Goal: Communication & Community: Answer question/provide support

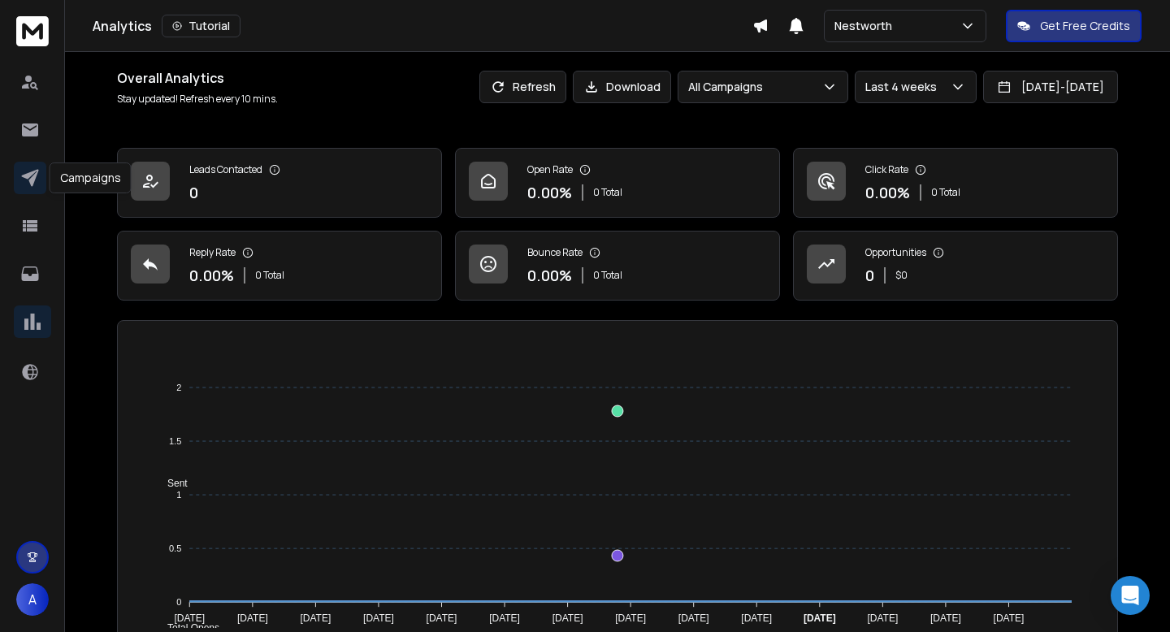
click at [21, 172] on icon at bounding box center [30, 178] width 20 height 20
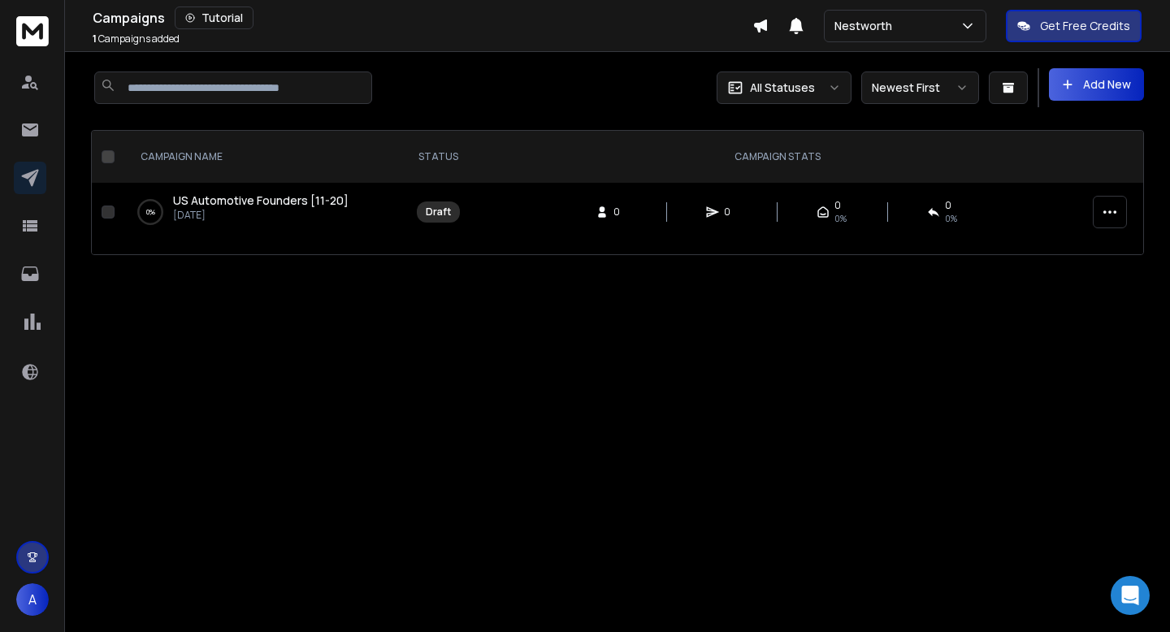
click at [293, 203] on span "US Automotive Founders [11-20]" at bounding box center [261, 200] width 176 height 15
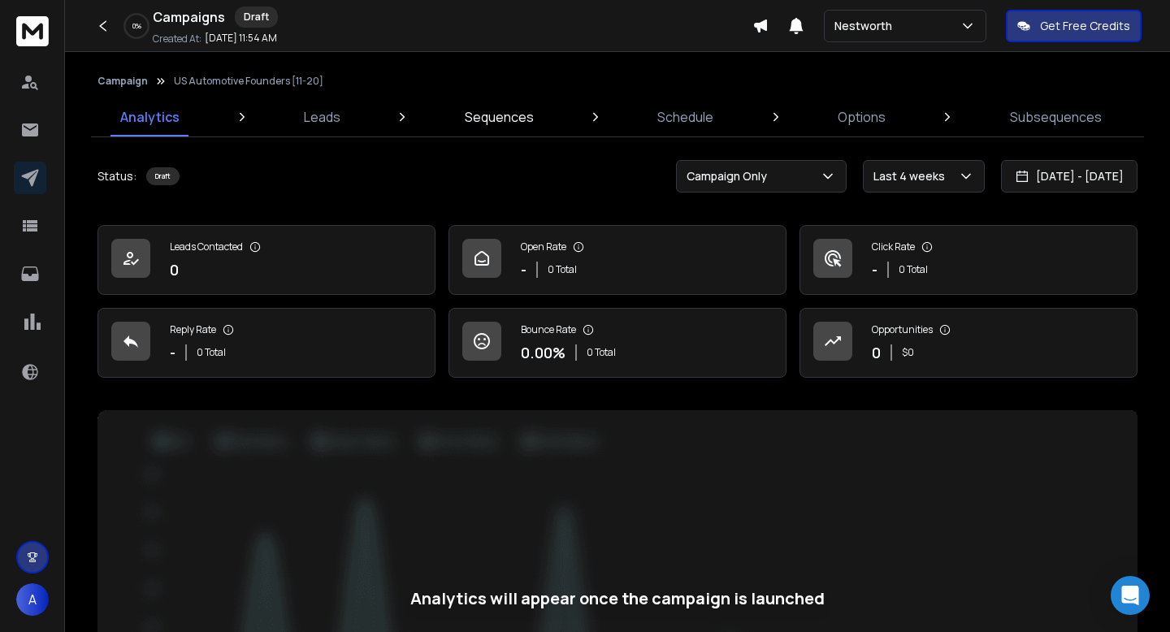
click at [477, 123] on p "Sequences" at bounding box center [499, 117] width 69 height 20
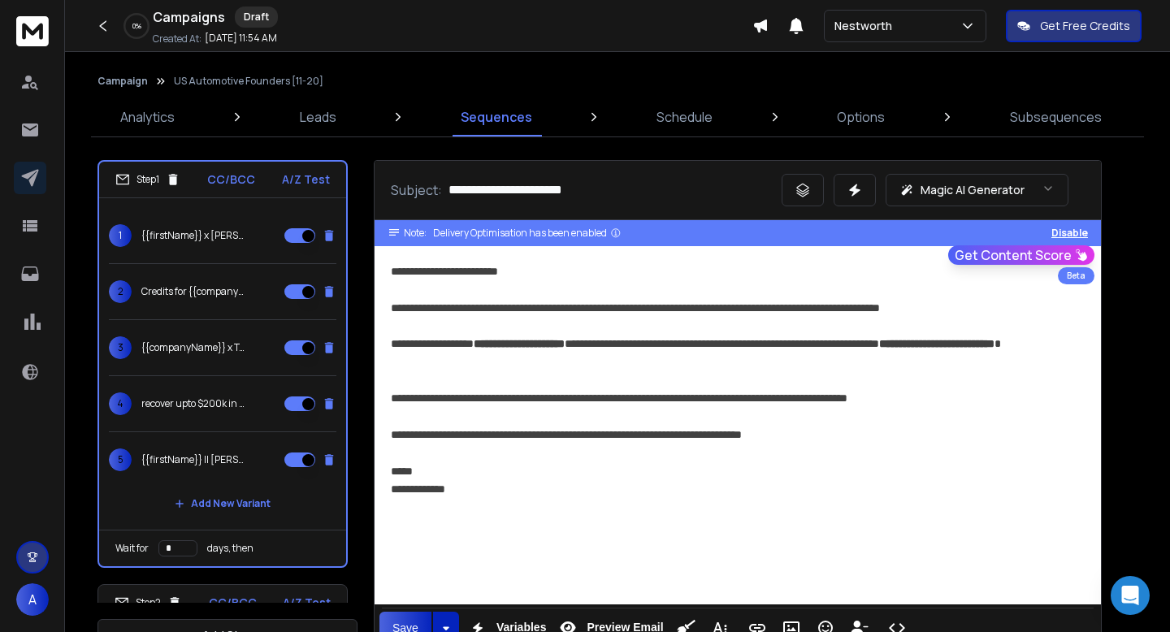
click at [198, 241] on p "{{firstName}} x Melissa" at bounding box center [193, 235] width 104 height 13
click at [204, 300] on div "2 Credits for {{companyName}}" at bounding box center [177, 291] width 137 height 23
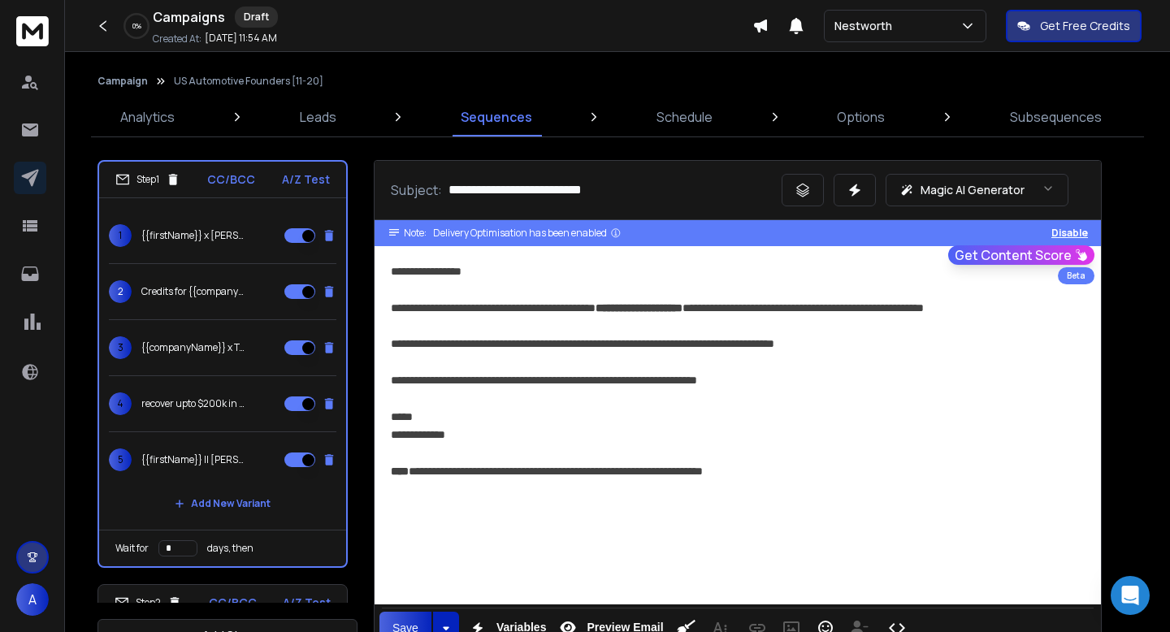
click at [206, 359] on div "3 {{companyName}} x Tax Relief" at bounding box center [223, 348] width 228 height 56
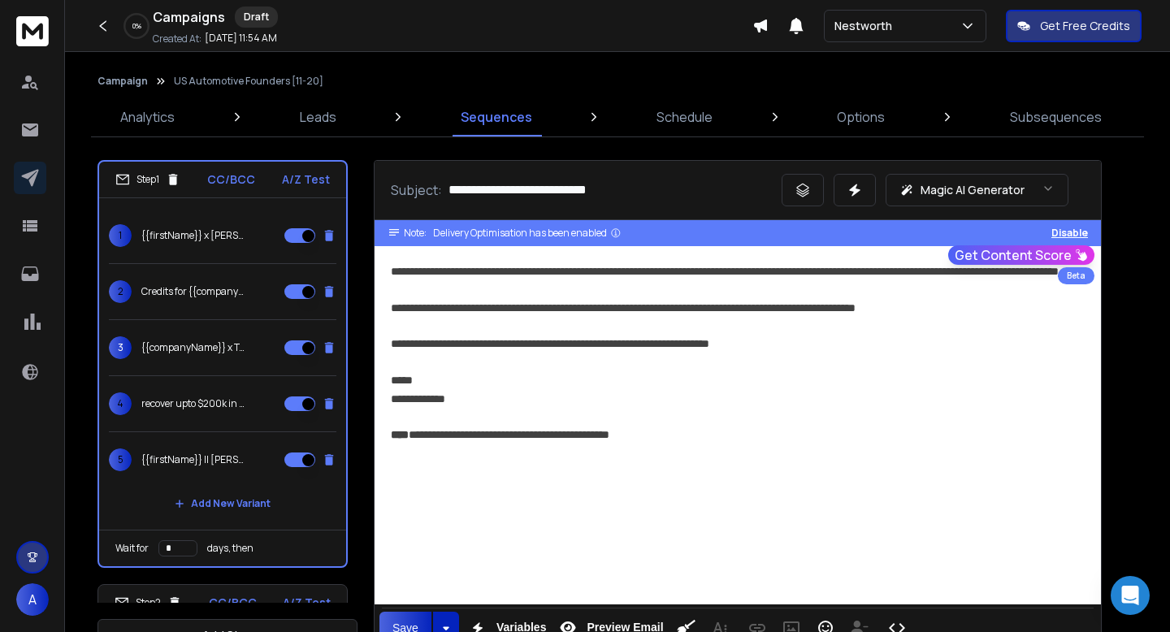
click at [199, 415] on div "4 recover upto $200k in credits" at bounding box center [223, 404] width 228 height 56
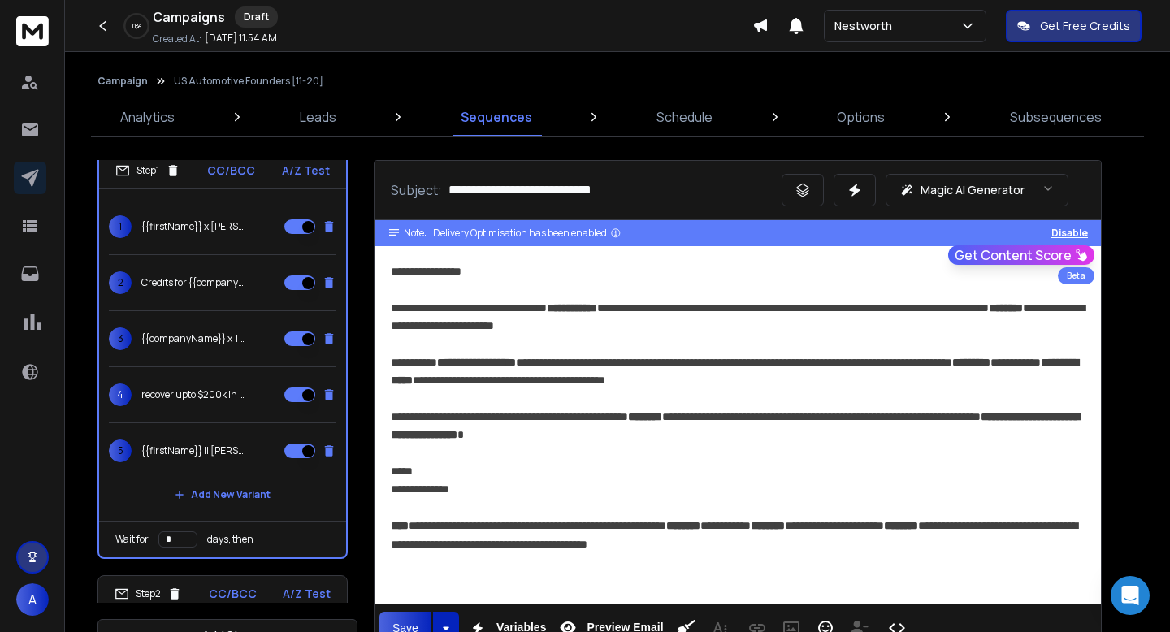
scroll to position [10, 0]
click at [200, 441] on div "5 {{firstName}} || Melissa" at bounding box center [177, 450] width 137 height 23
type input "**********"
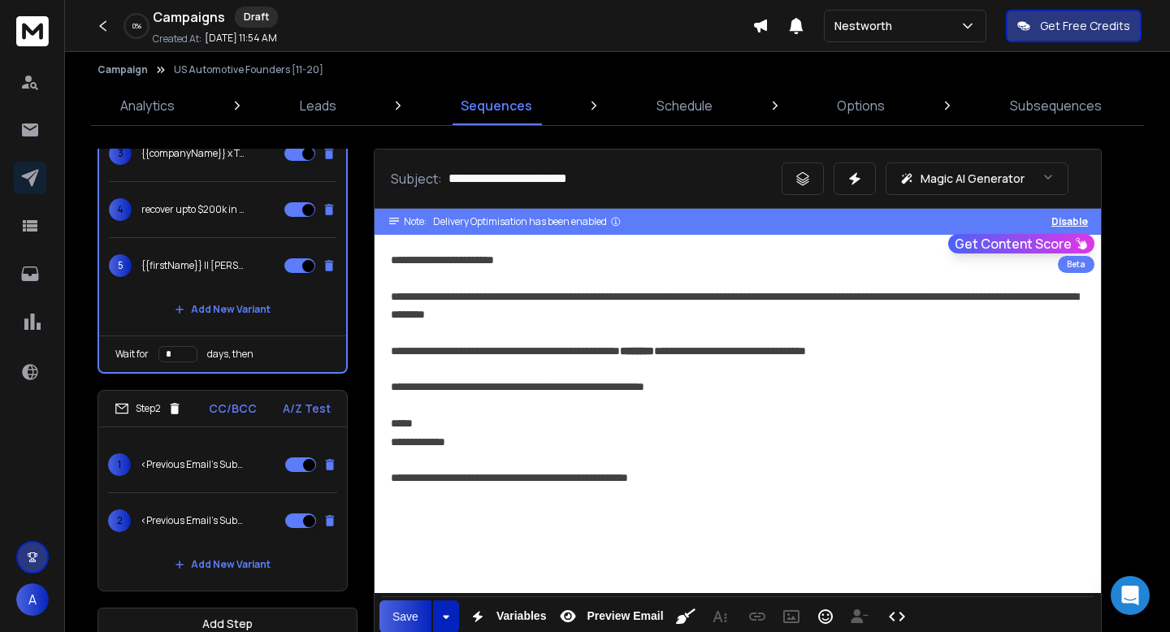
scroll to position [17, 0]
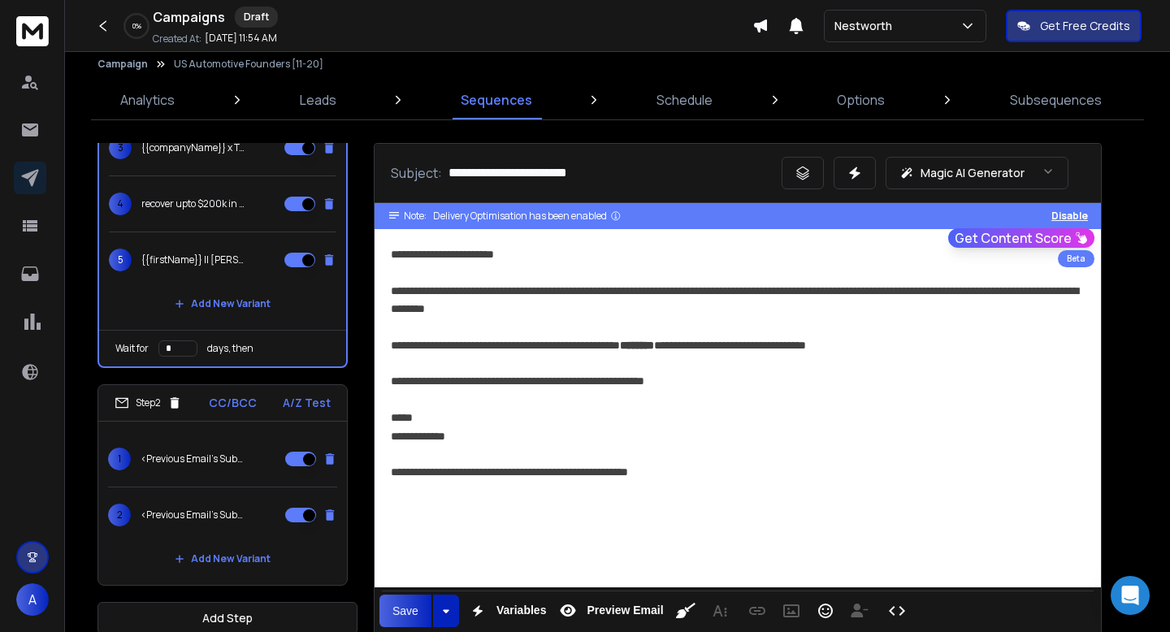
click at [200, 467] on div "1 <Previous Email's Subject>" at bounding box center [176, 459] width 137 height 23
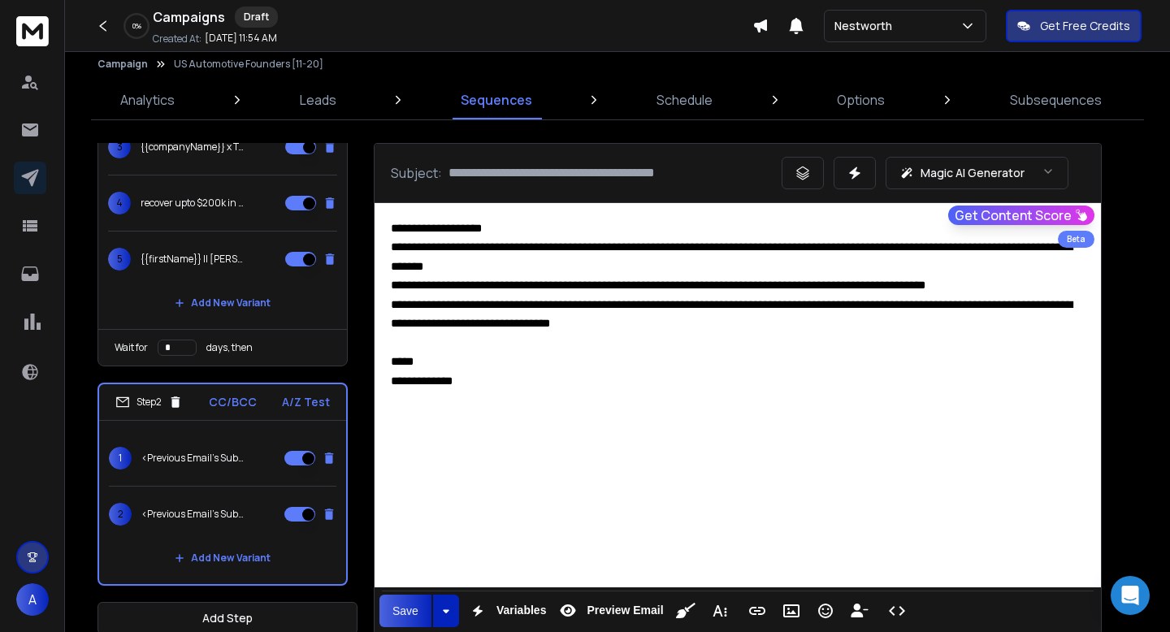
click at [188, 515] on p "<Previous Email's Subject>" at bounding box center [193, 514] width 104 height 13
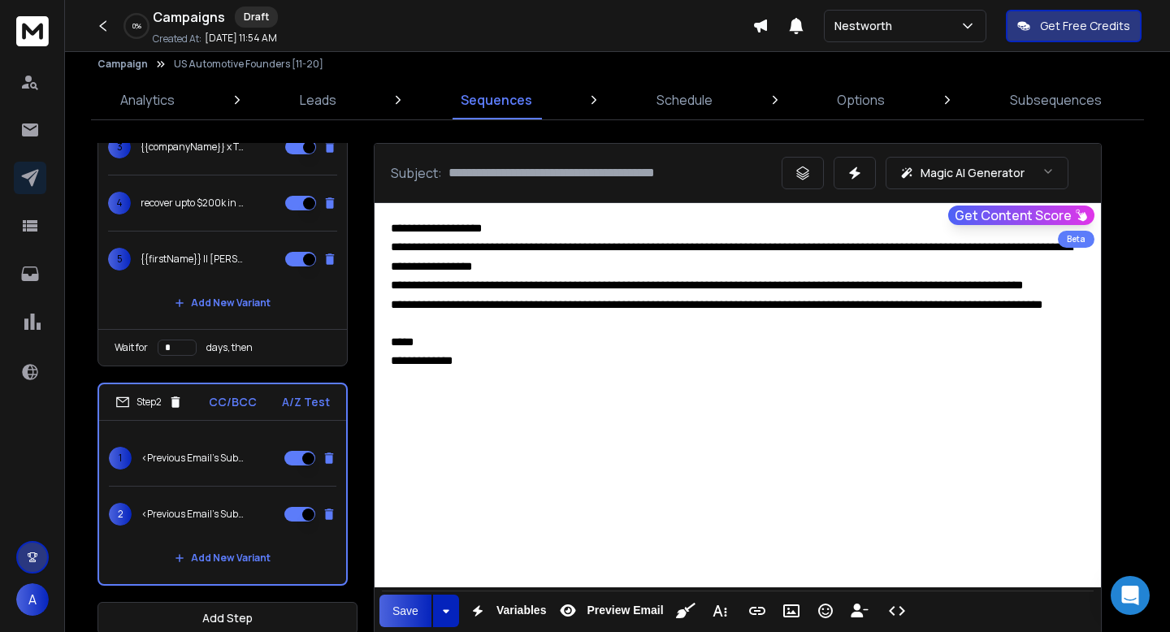
scroll to position [0, 0]
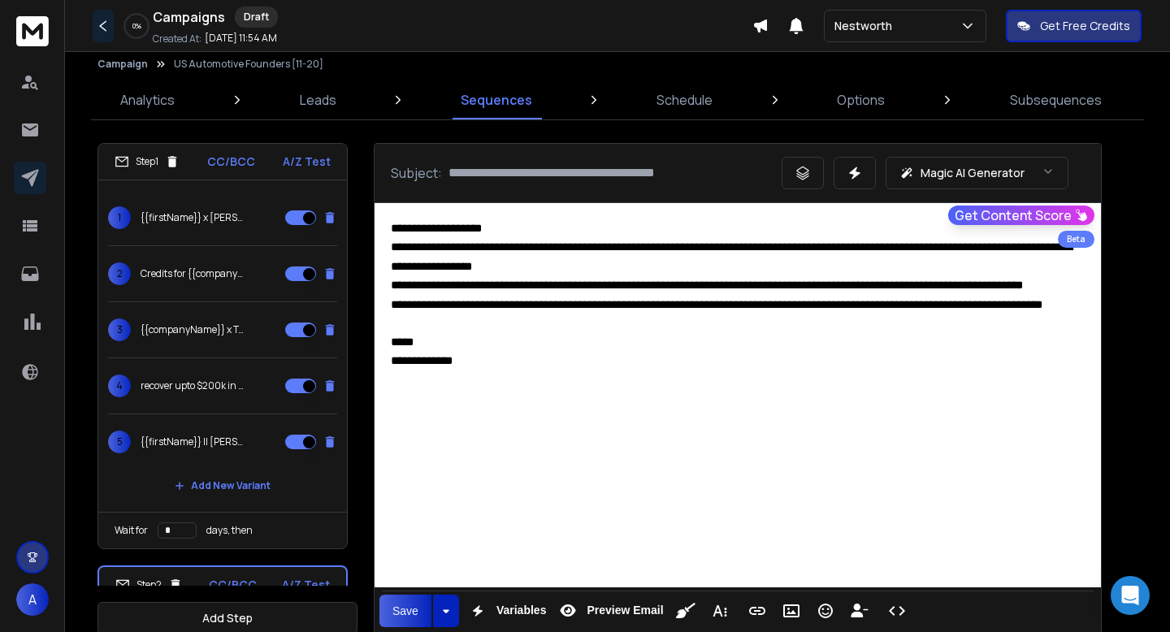
click at [106, 28] on icon at bounding box center [103, 26] width 15 height 15
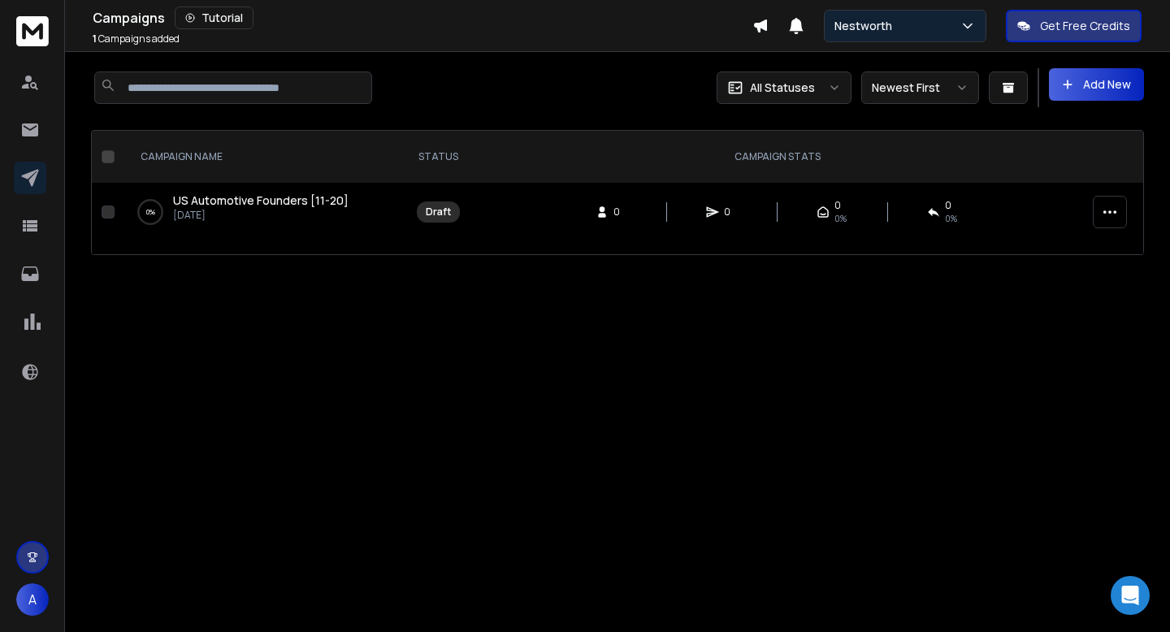
click at [920, 15] on button "Nestworth" at bounding box center [905, 26] width 163 height 33
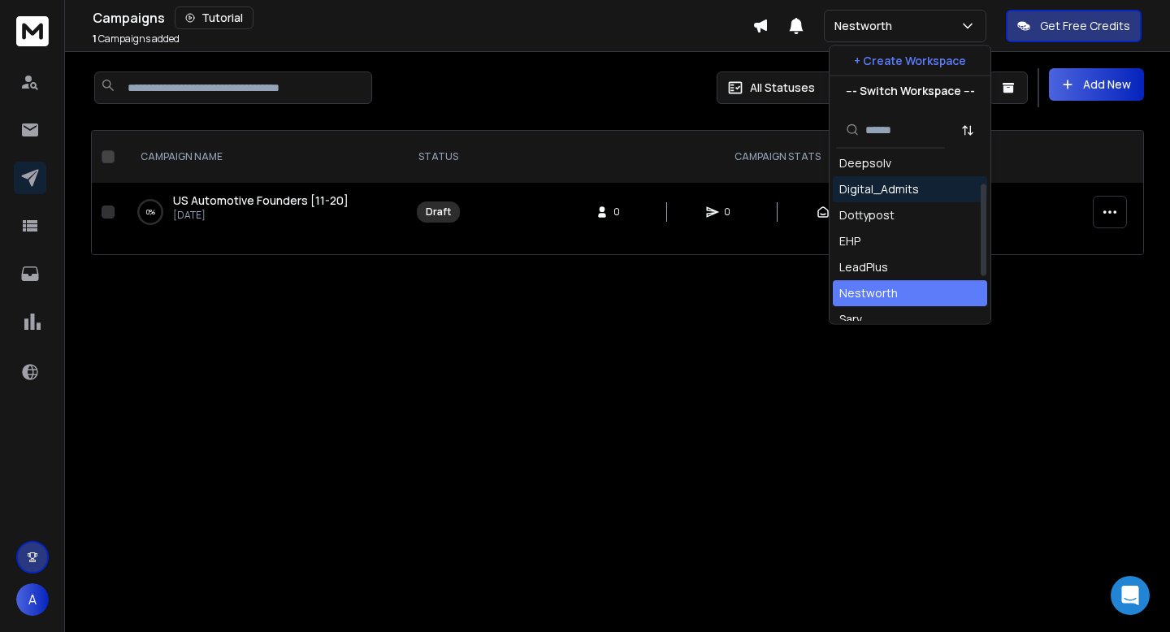
scroll to position [63, 0]
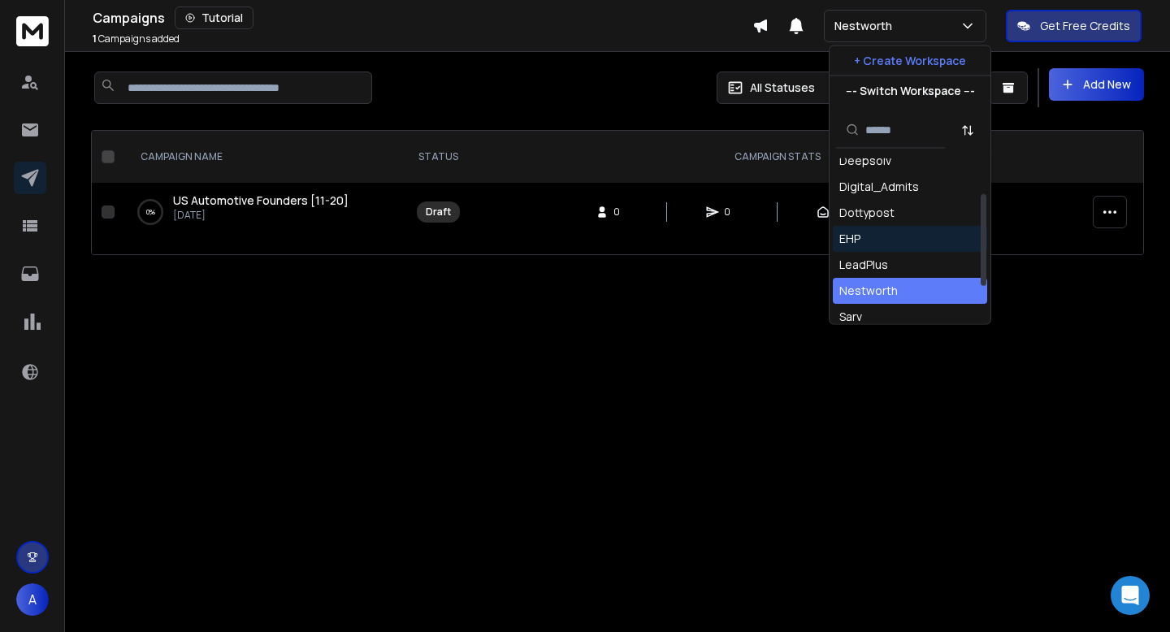
click at [864, 241] on div "EHP" at bounding box center [910, 239] width 154 height 26
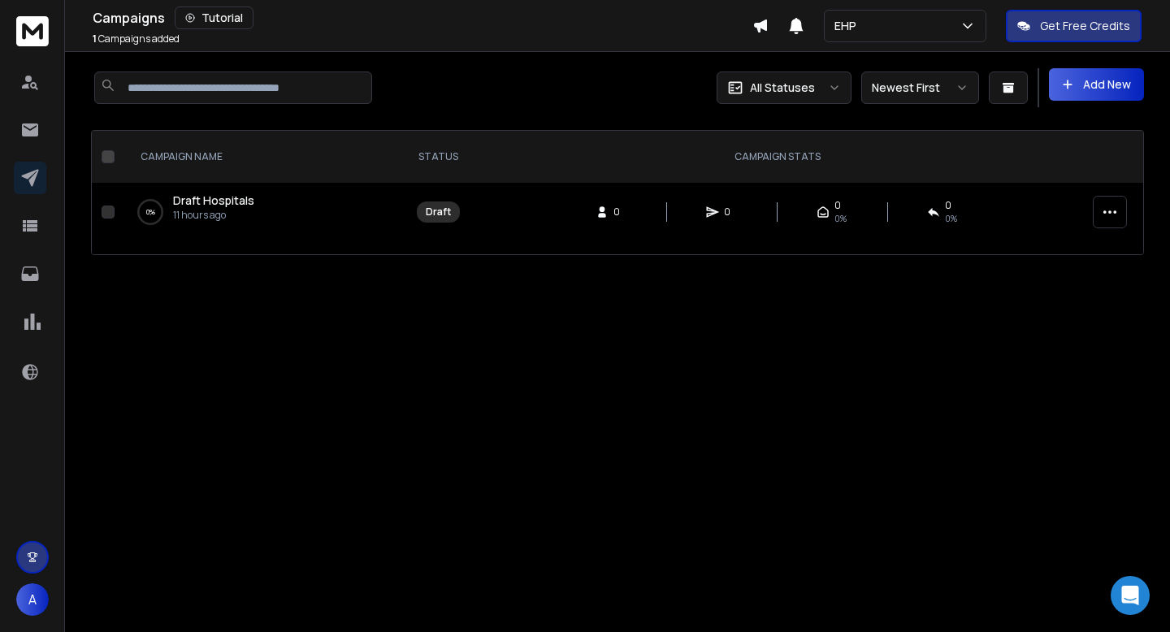
click at [224, 198] on span "Draft Hospitals" at bounding box center [213, 200] width 81 height 15
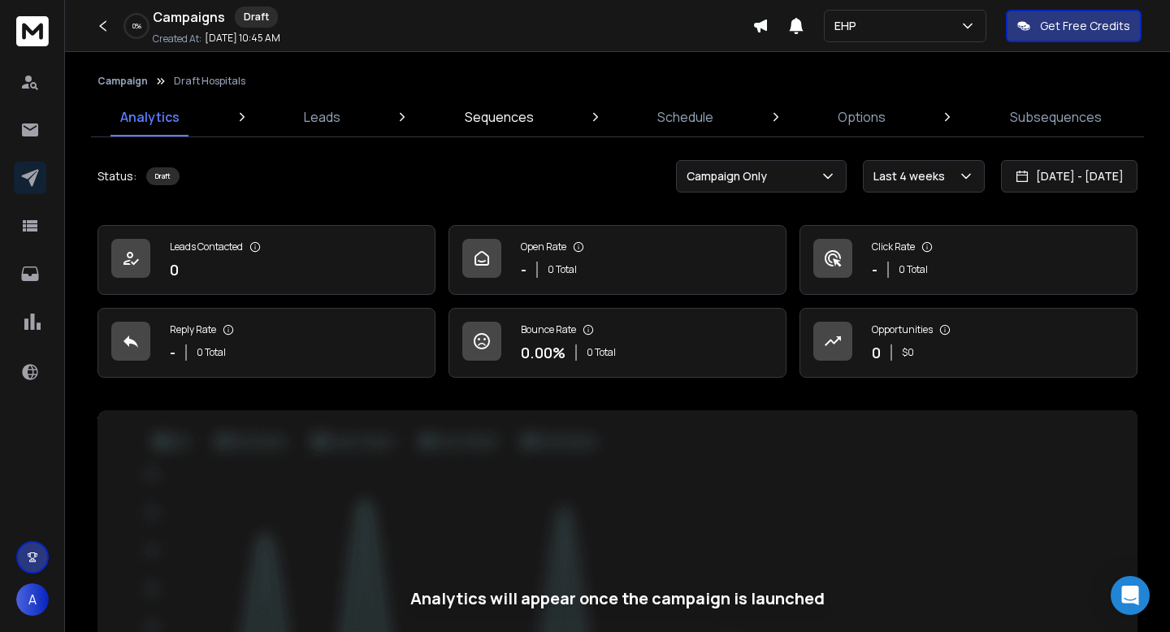
click at [462, 111] on link "Sequences" at bounding box center [499, 117] width 89 height 39
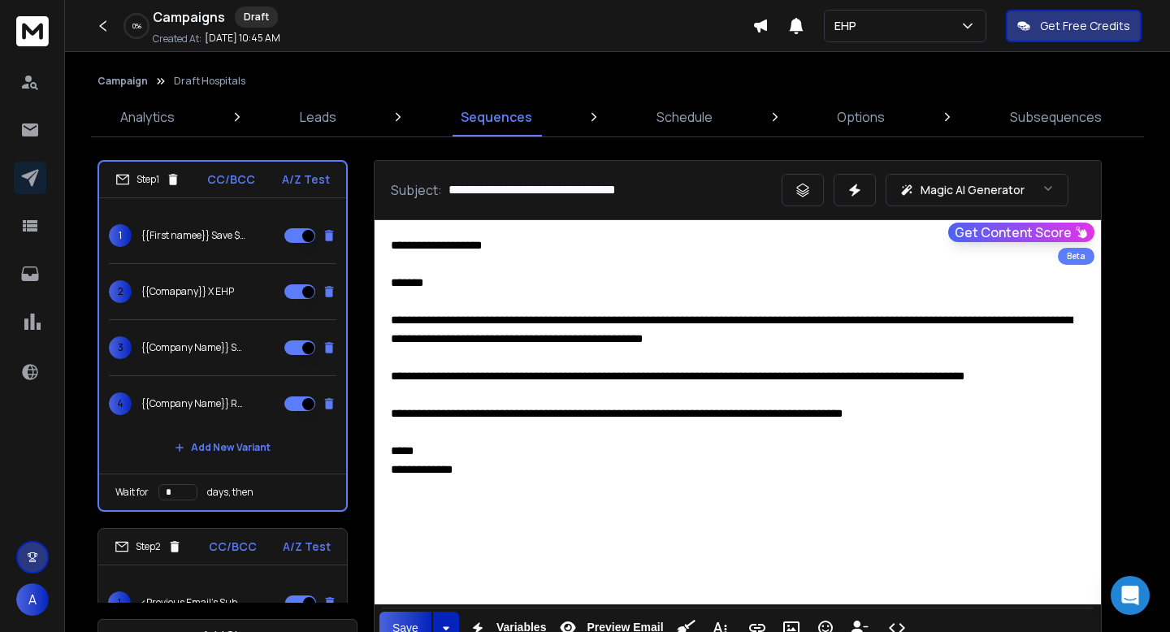
click at [214, 232] on p "{{First namee}} Save $640/Employee" at bounding box center [193, 235] width 104 height 13
click at [198, 304] on div "2 {{Comapany}} X EHP" at bounding box center [223, 292] width 228 height 56
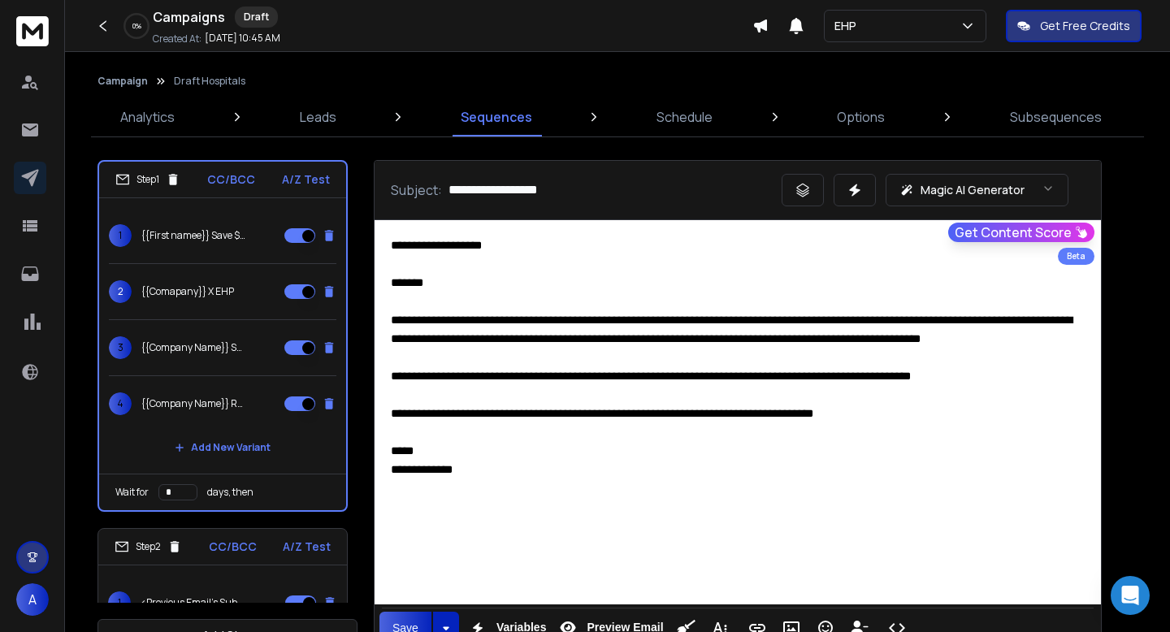
click at [196, 351] on p "{{Company Name}} Savings Plan" at bounding box center [193, 347] width 104 height 13
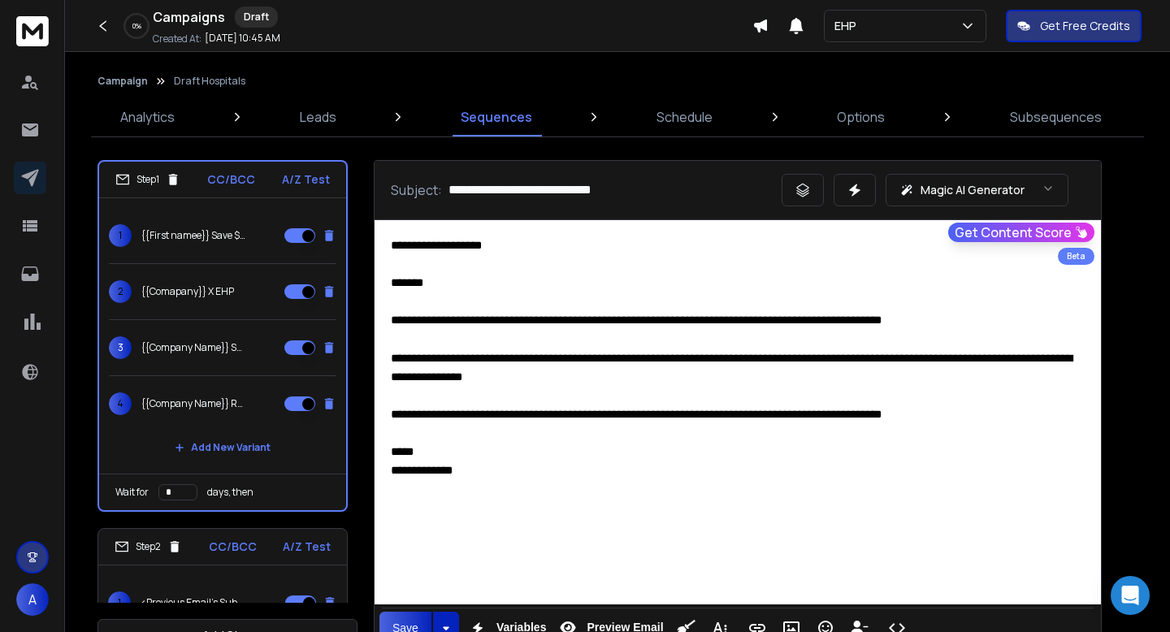
click at [199, 406] on p "{{Company Name}} Results" at bounding box center [193, 403] width 104 height 13
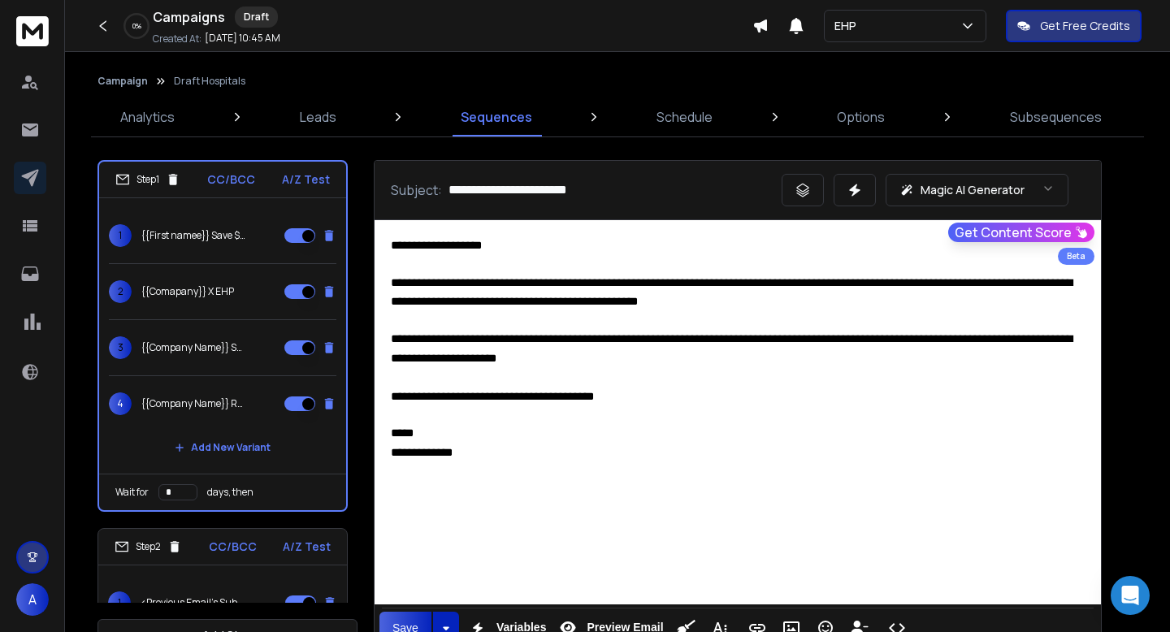
click at [180, 223] on div "1 {{First namee}} Save $640/Employee" at bounding box center [223, 236] width 228 height 56
type input "**********"
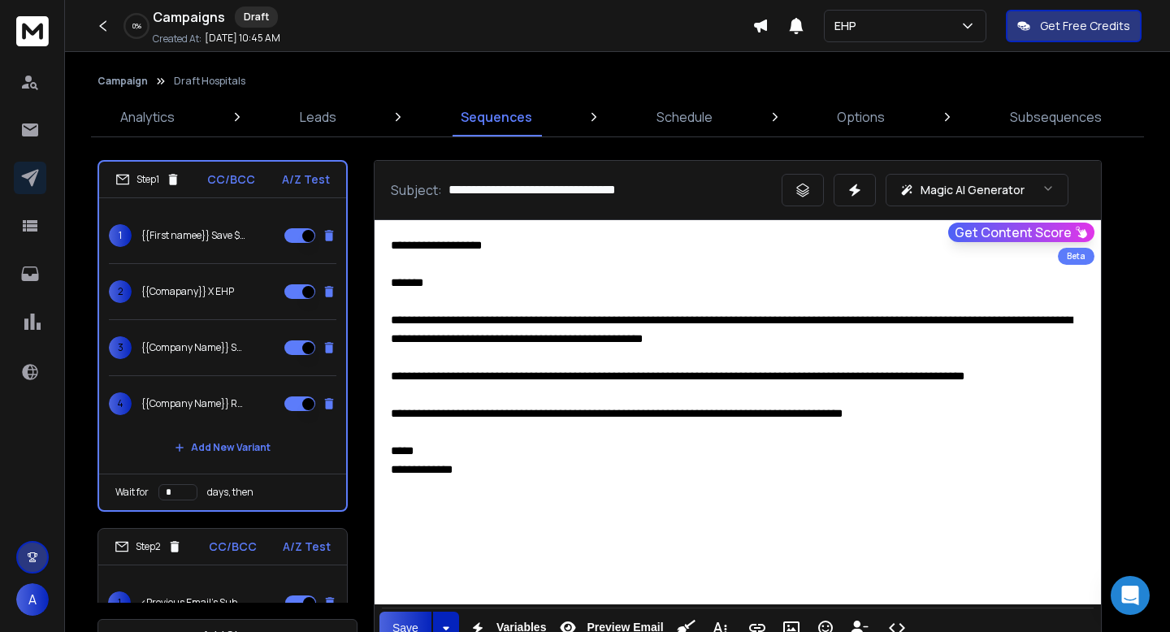
click at [185, 258] on div "1 {{First namee}} Save $640/Employee" at bounding box center [223, 236] width 228 height 56
click at [105, 35] on button at bounding box center [103, 26] width 21 height 33
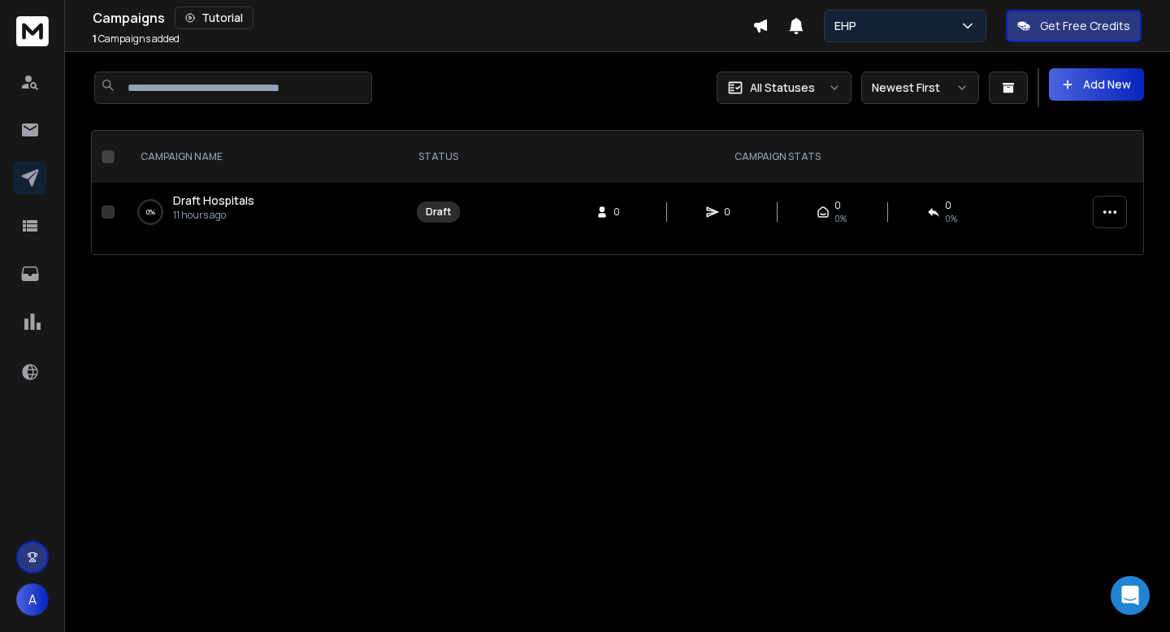
click at [876, 18] on div "EHP" at bounding box center [905, 26] width 141 height 16
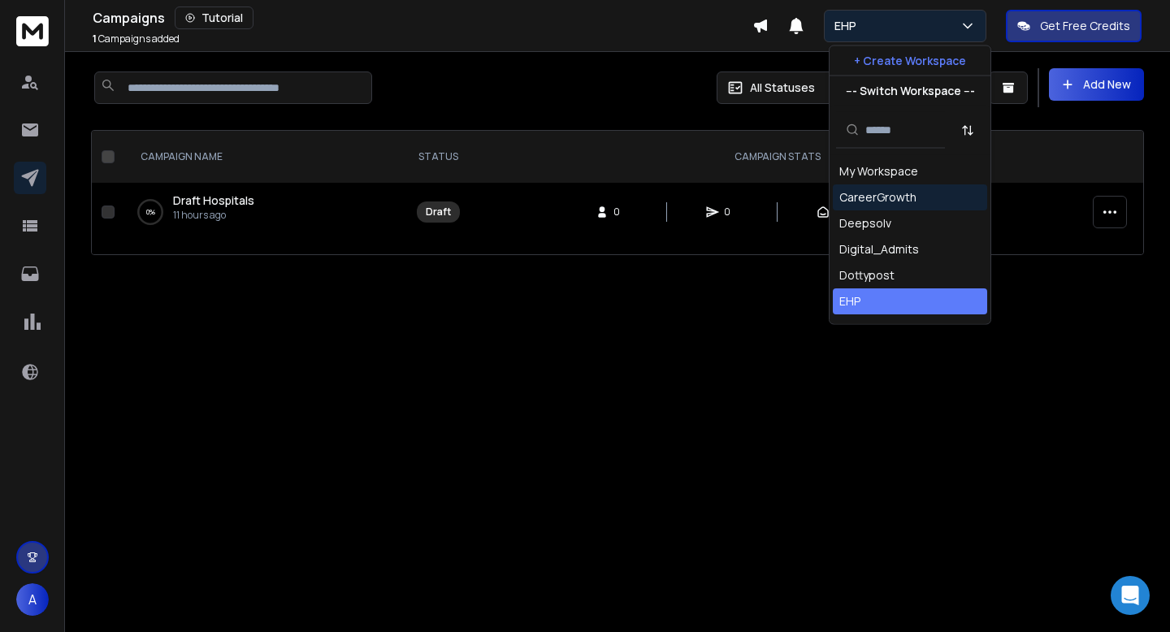
click at [912, 37] on button "EHP" at bounding box center [905, 26] width 163 height 33
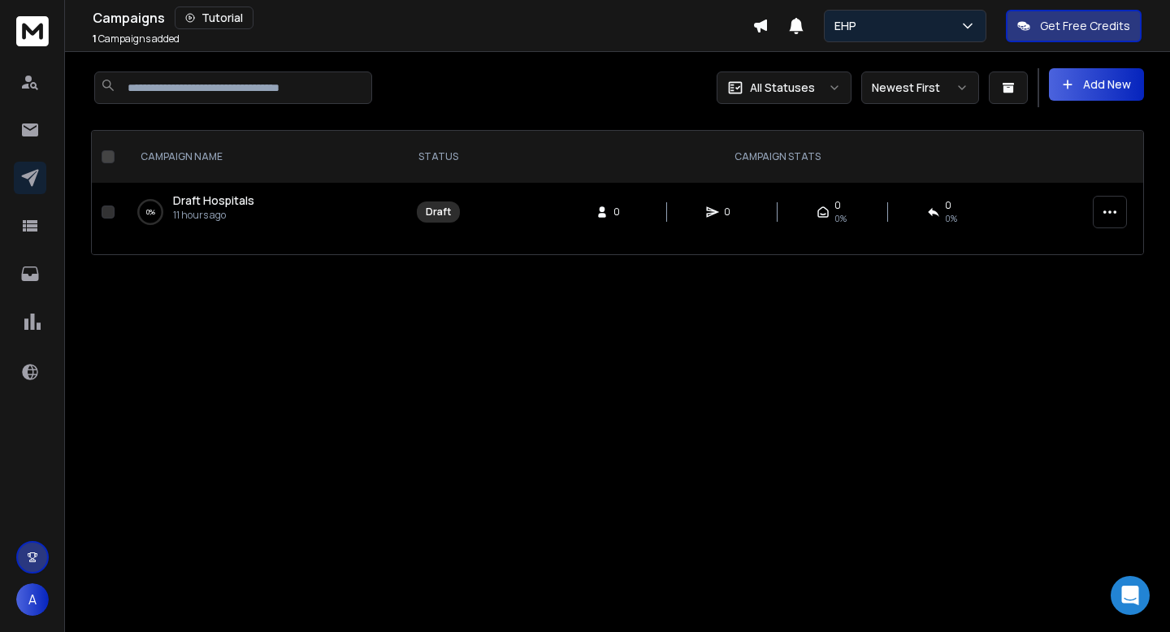
click at [904, 36] on button "EHP" at bounding box center [905, 26] width 163 height 33
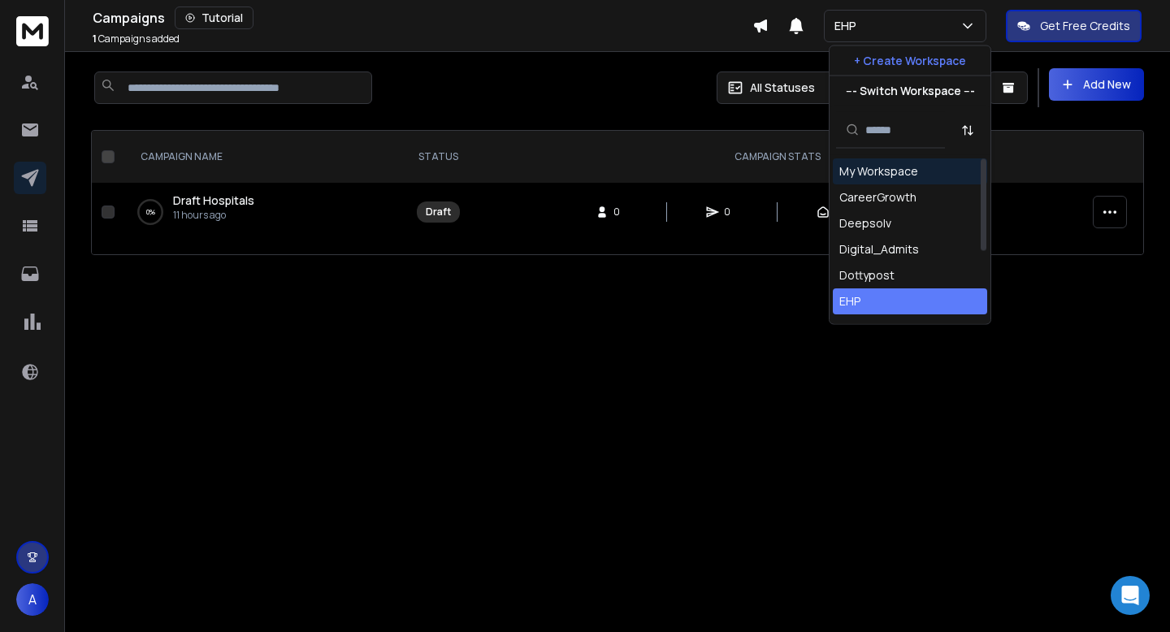
click at [863, 173] on div "My Workspace" at bounding box center [879, 171] width 79 height 16
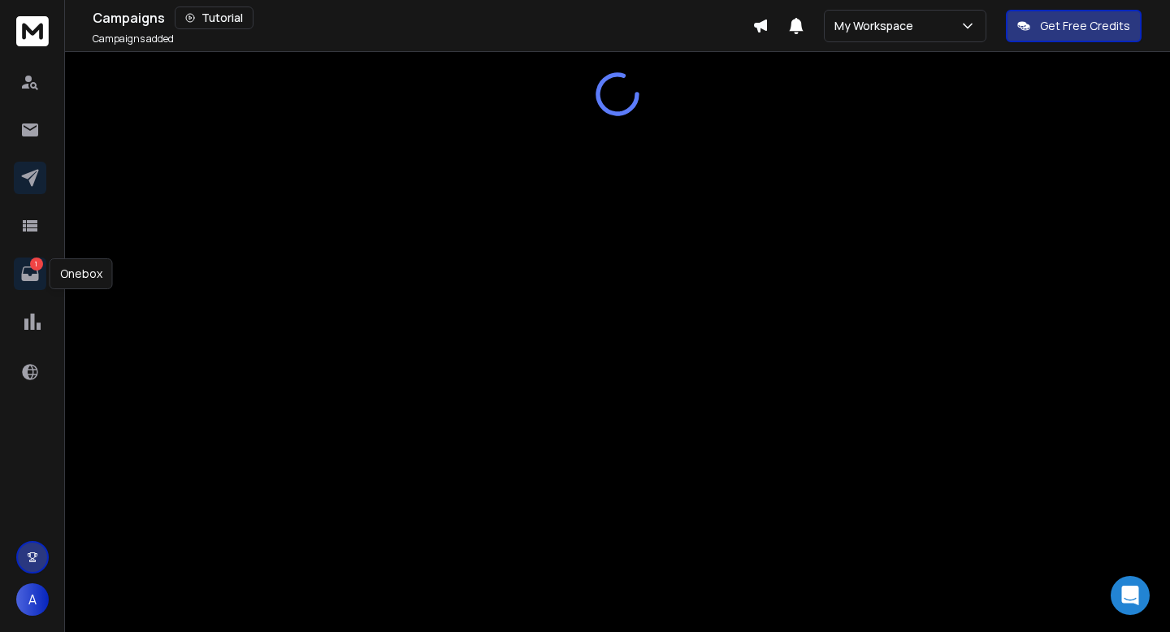
click at [33, 281] on icon at bounding box center [30, 274] width 20 height 20
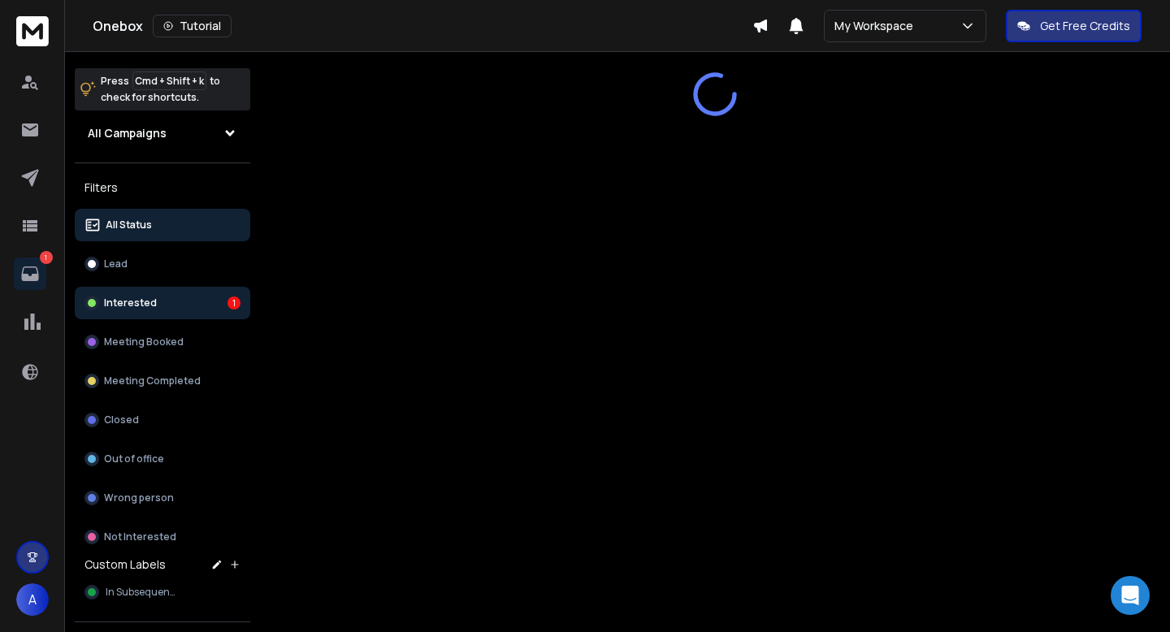
click at [130, 306] on p "Interested" at bounding box center [130, 303] width 53 height 13
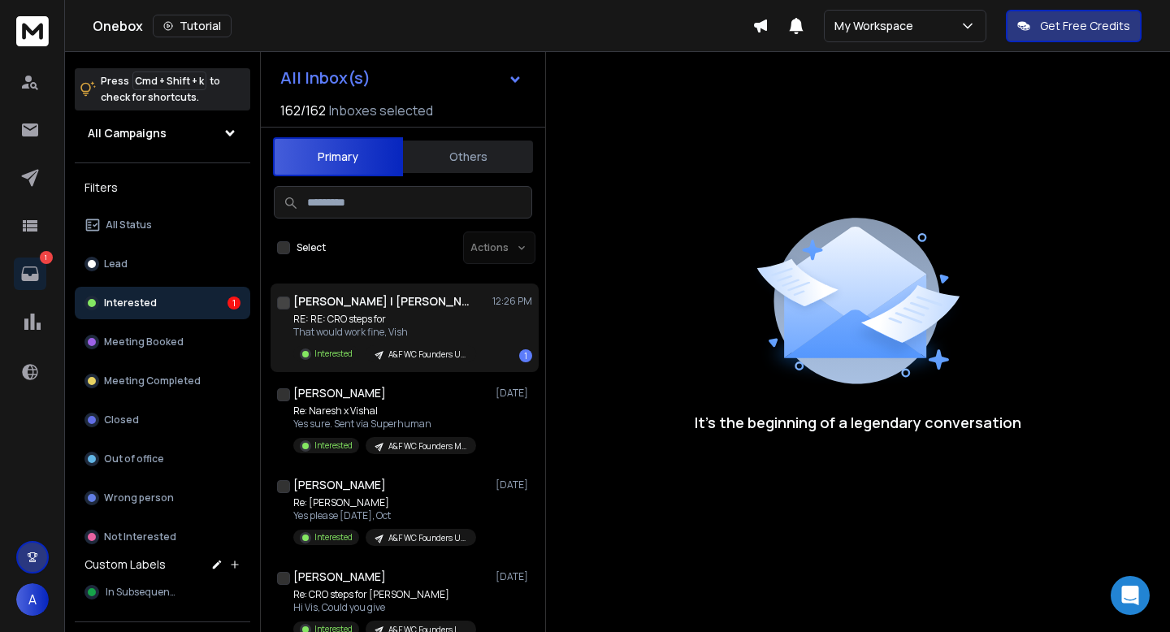
click at [431, 315] on p "RE: RE: CRO steps for" at bounding box center [384, 319] width 183 height 13
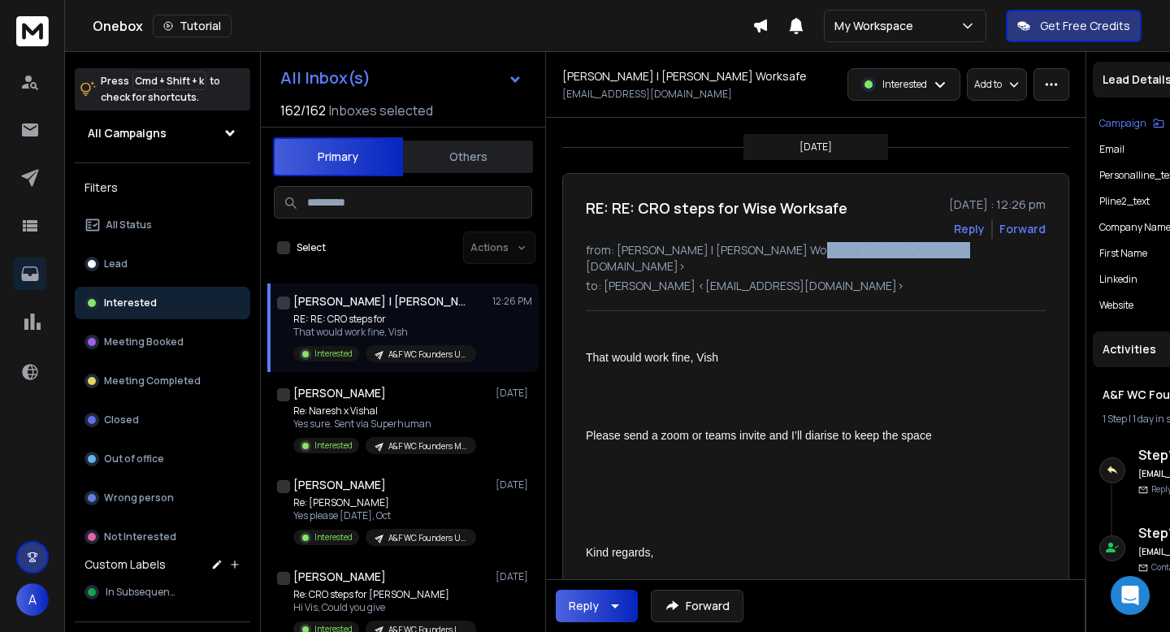
drag, startPoint x: 921, startPoint y: 249, endPoint x: 782, endPoint y: 249, distance: 139.0
click at [782, 249] on p "from: Phil Mallinson | WISE Worksafe <phil.m@wiseworksafe.com>" at bounding box center [816, 258] width 460 height 33
copy p "phil.m@wiseworksafe.com"
click at [766, 386] on p at bounding box center [809, 396] width 447 height 20
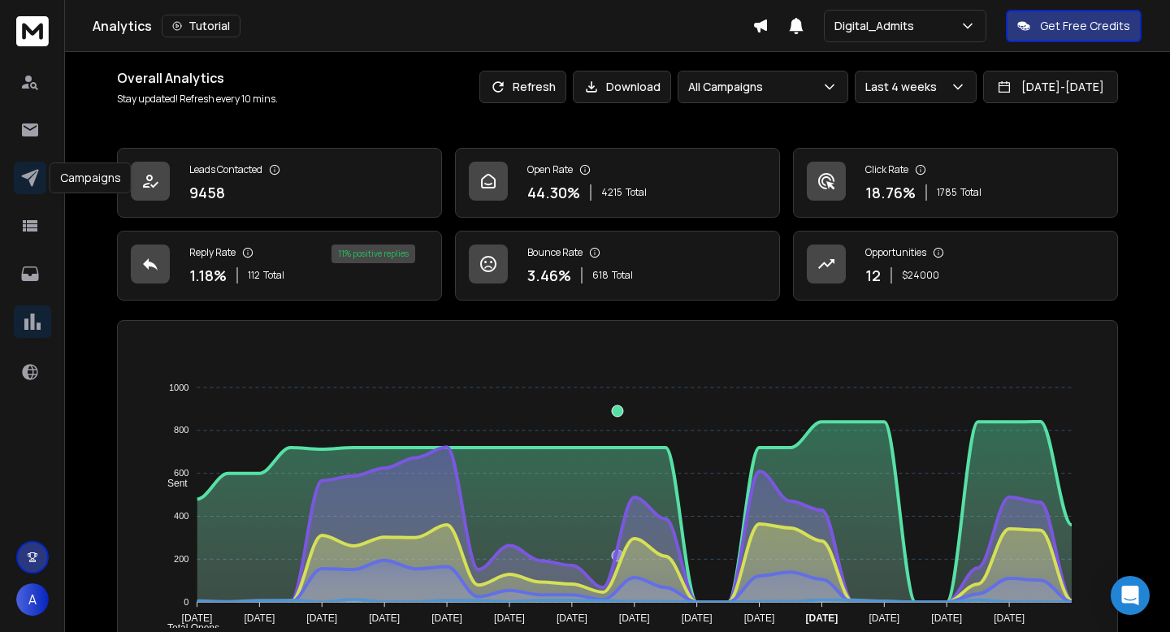
click at [30, 172] on icon at bounding box center [29, 178] width 17 height 17
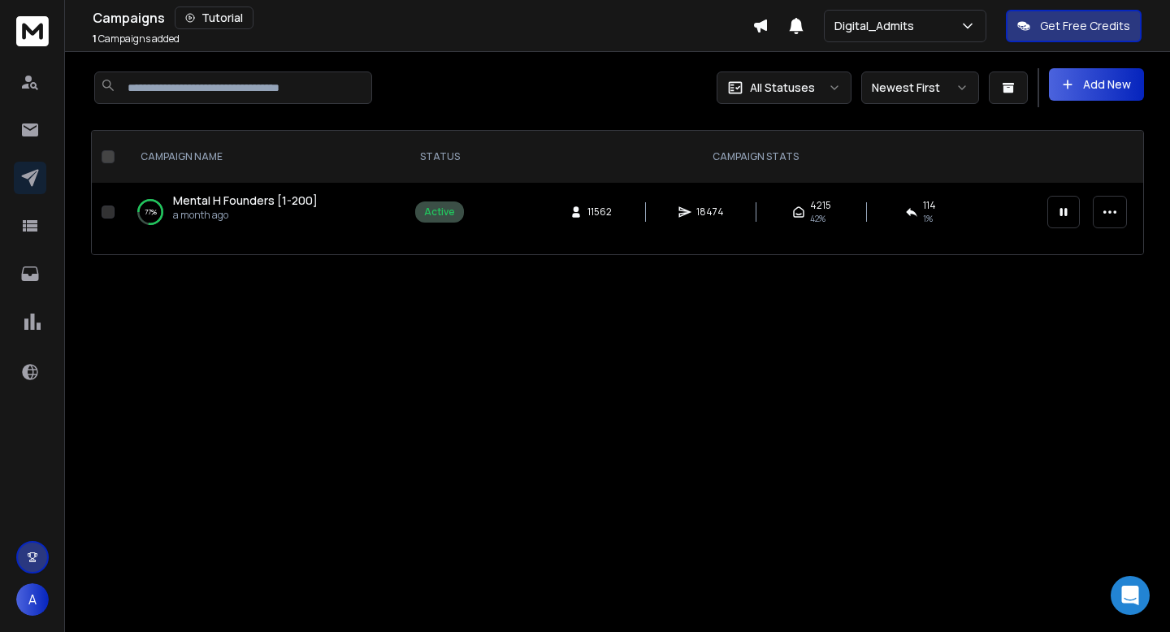
click at [28, 290] on div at bounding box center [32, 277] width 37 height 38
click at [28, 271] on icon at bounding box center [30, 274] width 20 height 20
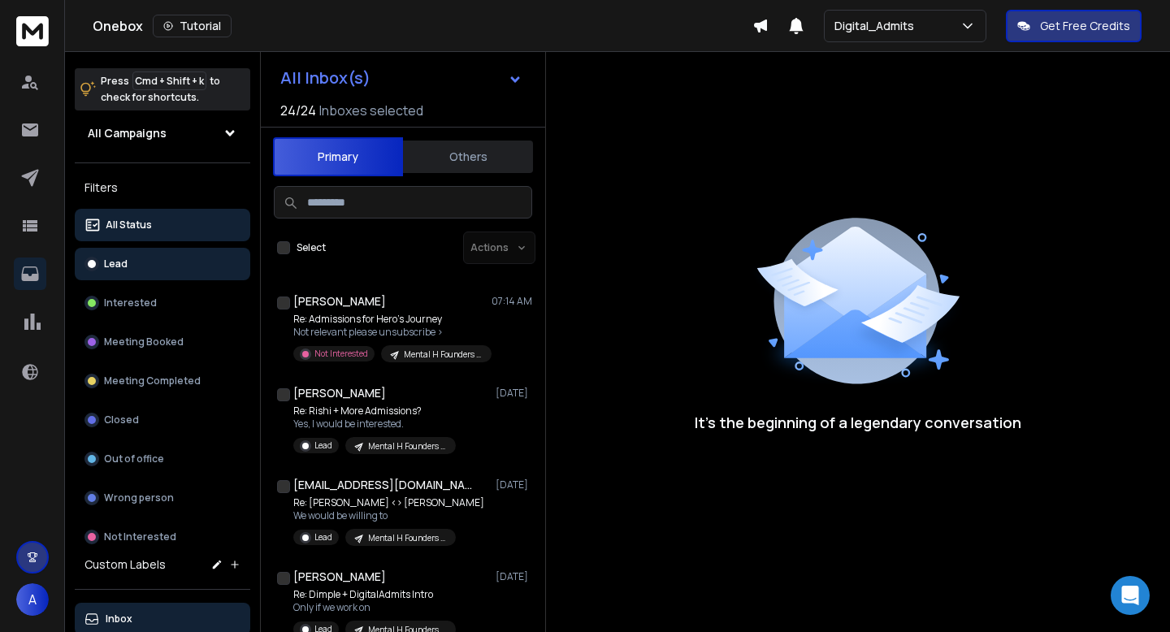
click at [126, 270] on p "Lead" at bounding box center [116, 264] width 24 height 13
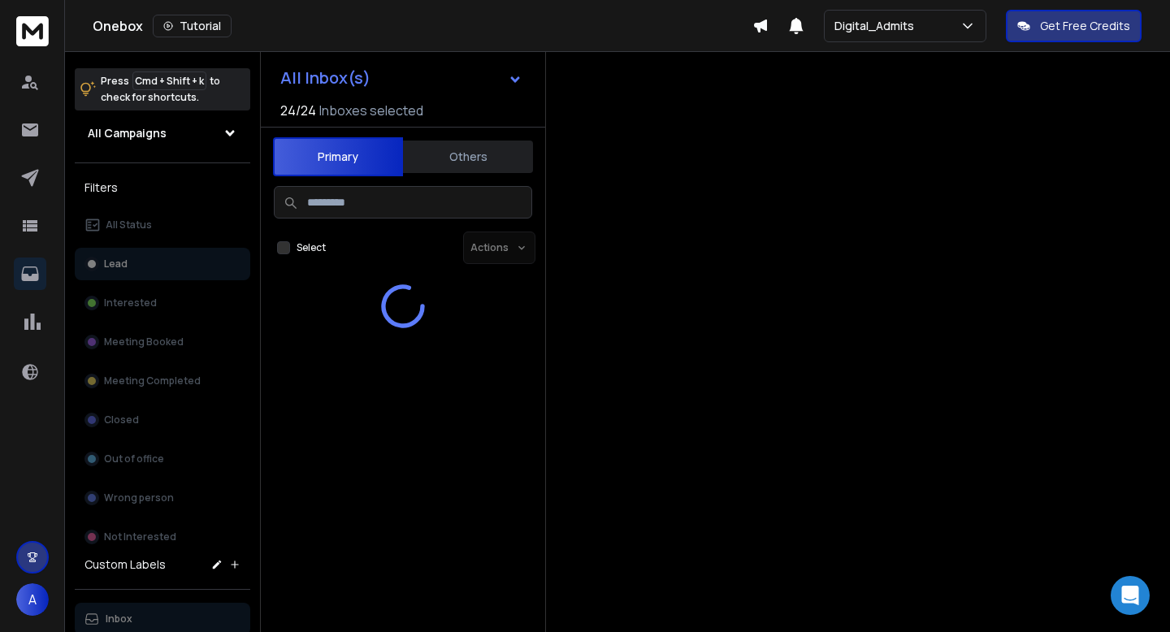
click at [138, 235] on div "All Status Lead Interested Meeting Booked Meeting Completed Closed Out of offic…" at bounding box center [163, 381] width 176 height 345
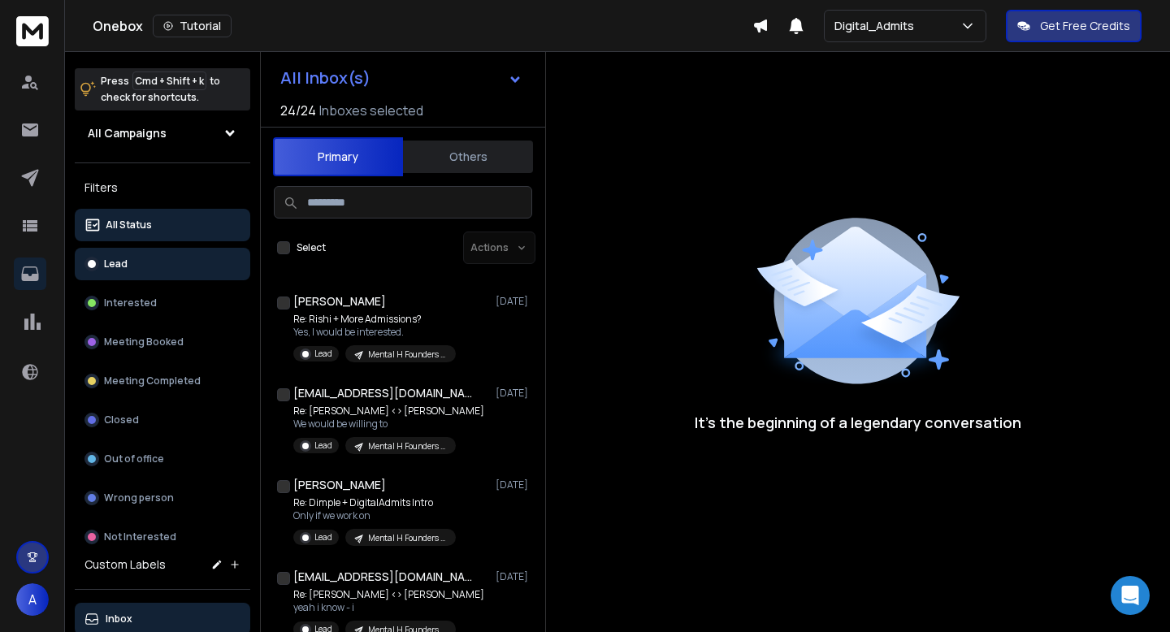
click at [140, 228] on p "All Status" at bounding box center [129, 225] width 46 height 13
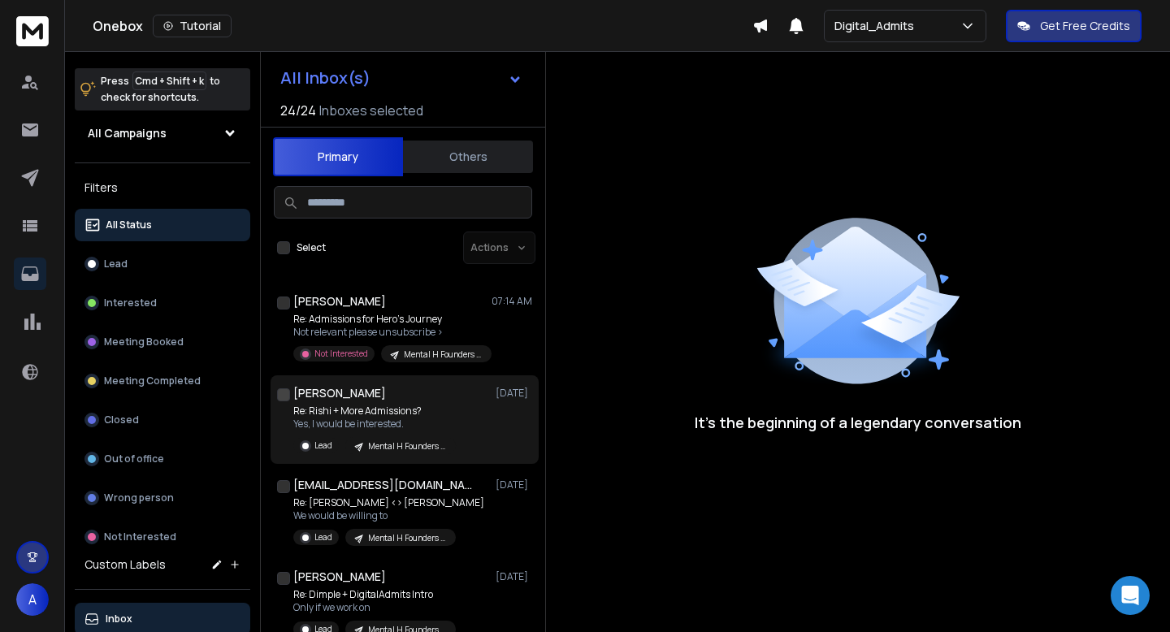
click at [385, 389] on div "[PERSON_NAME] [DATE]" at bounding box center [412, 393] width 239 height 16
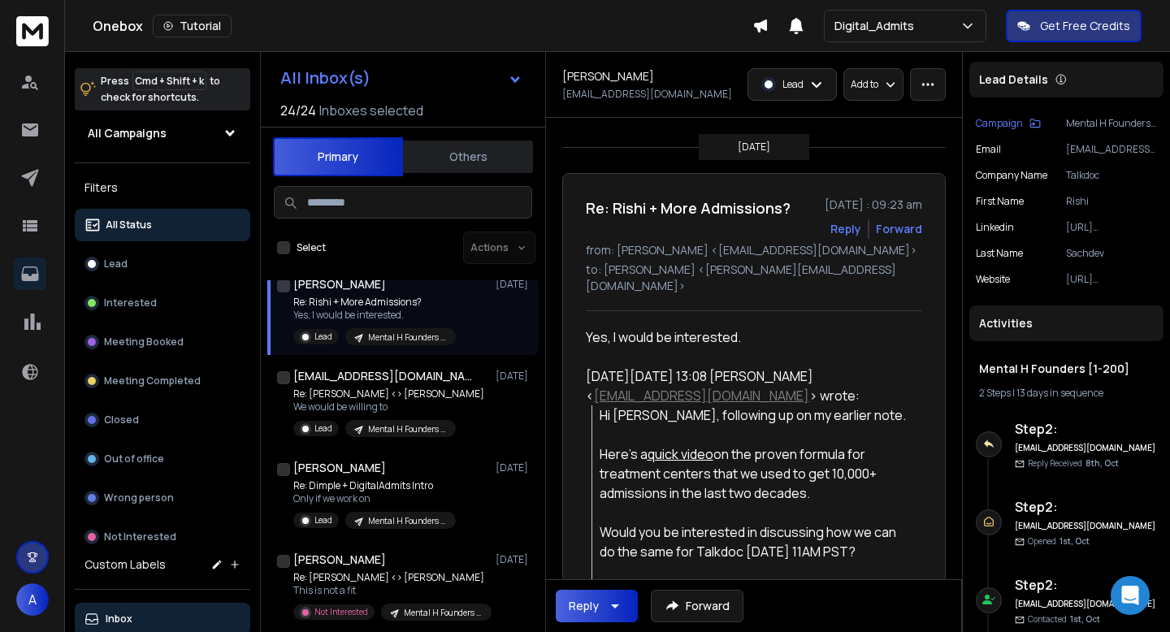
scroll to position [110, 0]
click at [385, 389] on p "Re: [PERSON_NAME] <> [PERSON_NAME]" at bounding box center [388, 393] width 191 height 13
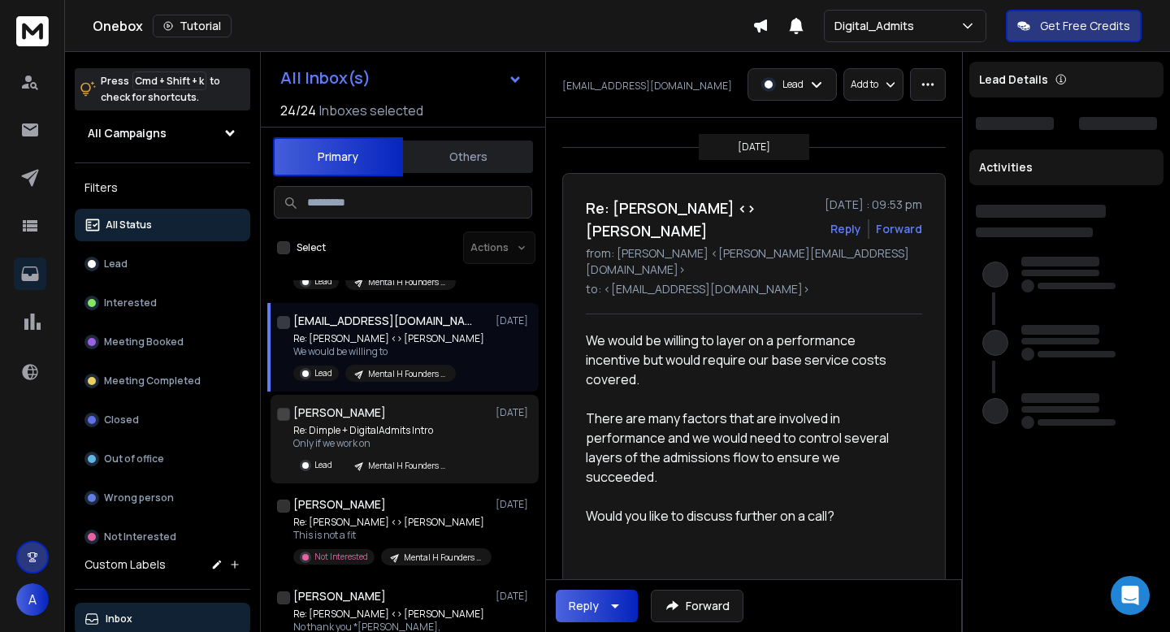
scroll to position [165, 0]
click at [384, 410] on div "[PERSON_NAME] [DATE]" at bounding box center [412, 412] width 239 height 16
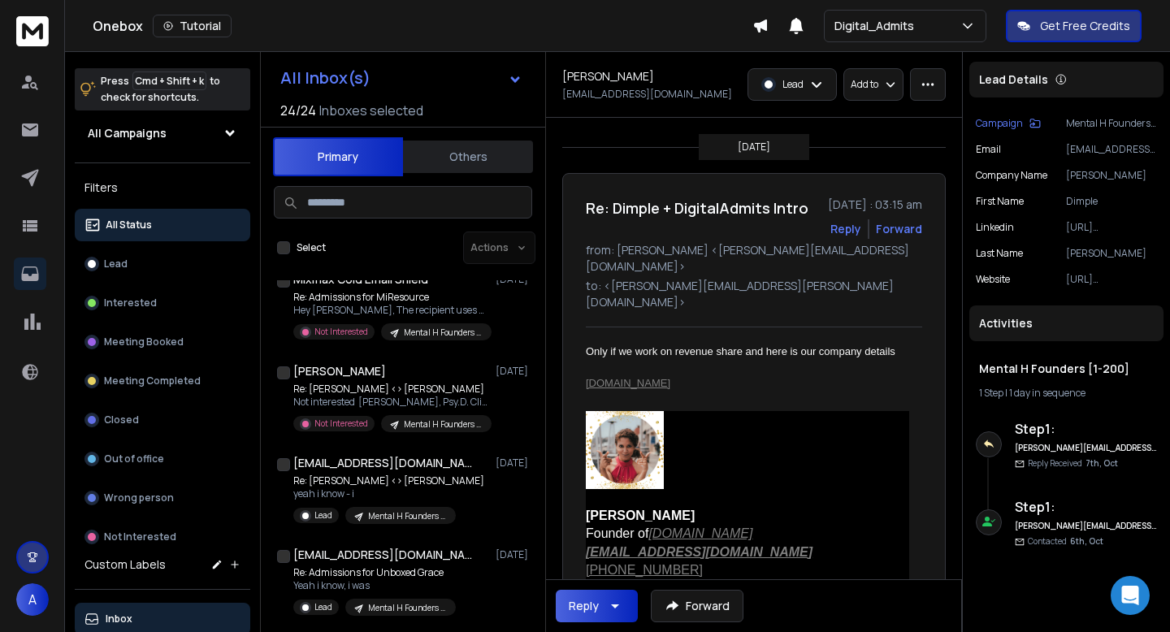
scroll to position [1231, 0]
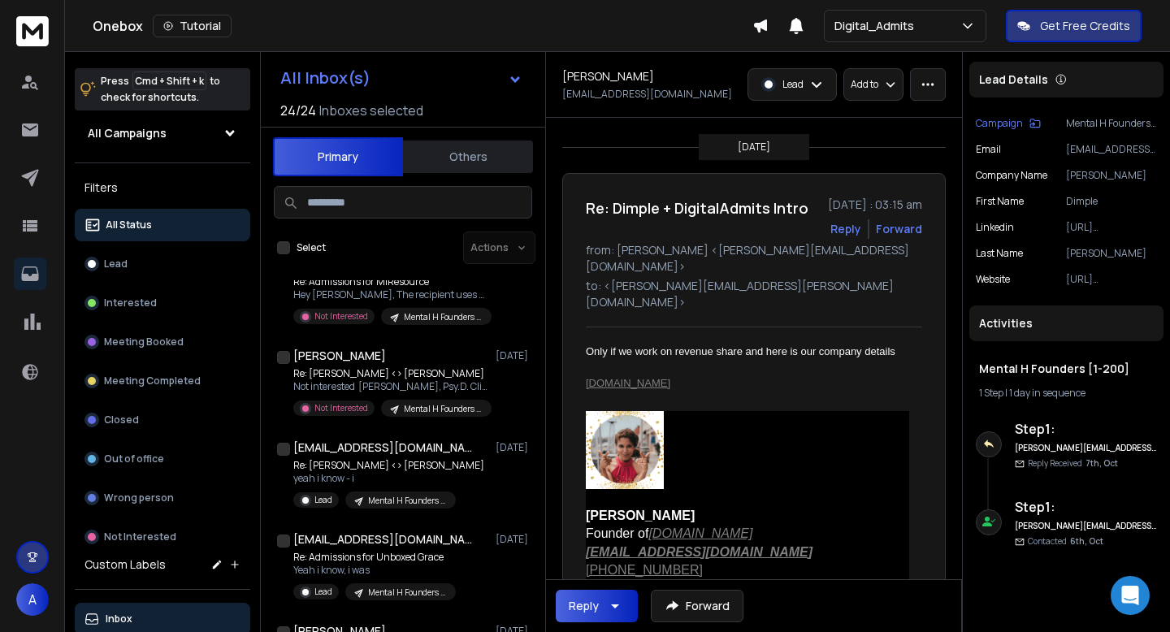
click at [310, 210] on input at bounding box center [403, 202] width 258 height 33
paste input "**********"
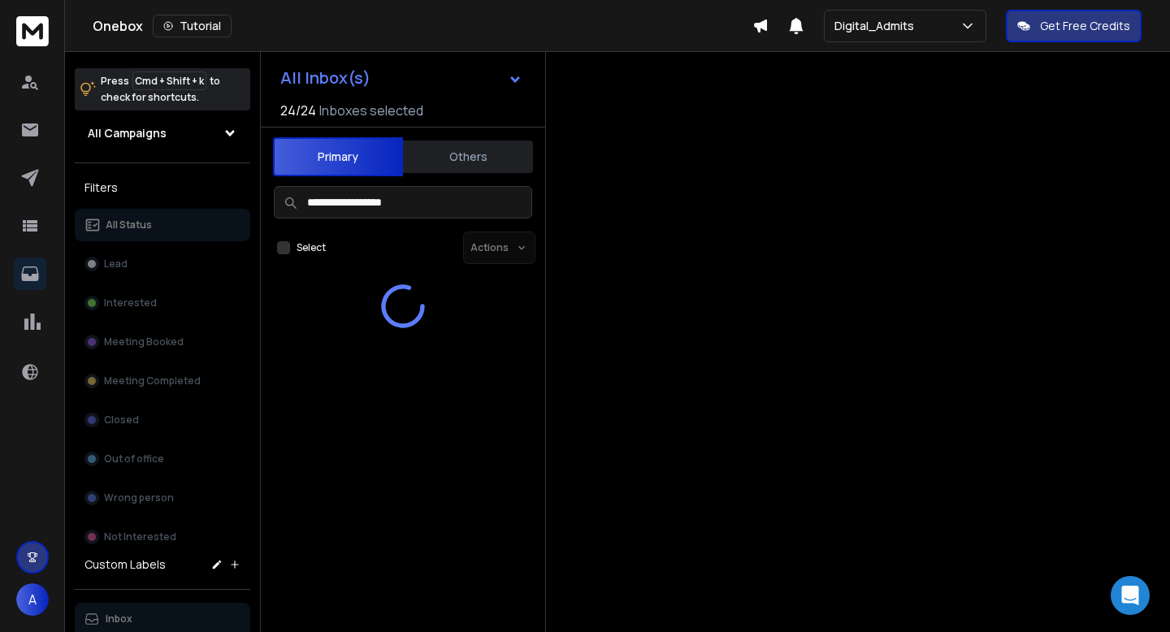
scroll to position [0, 0]
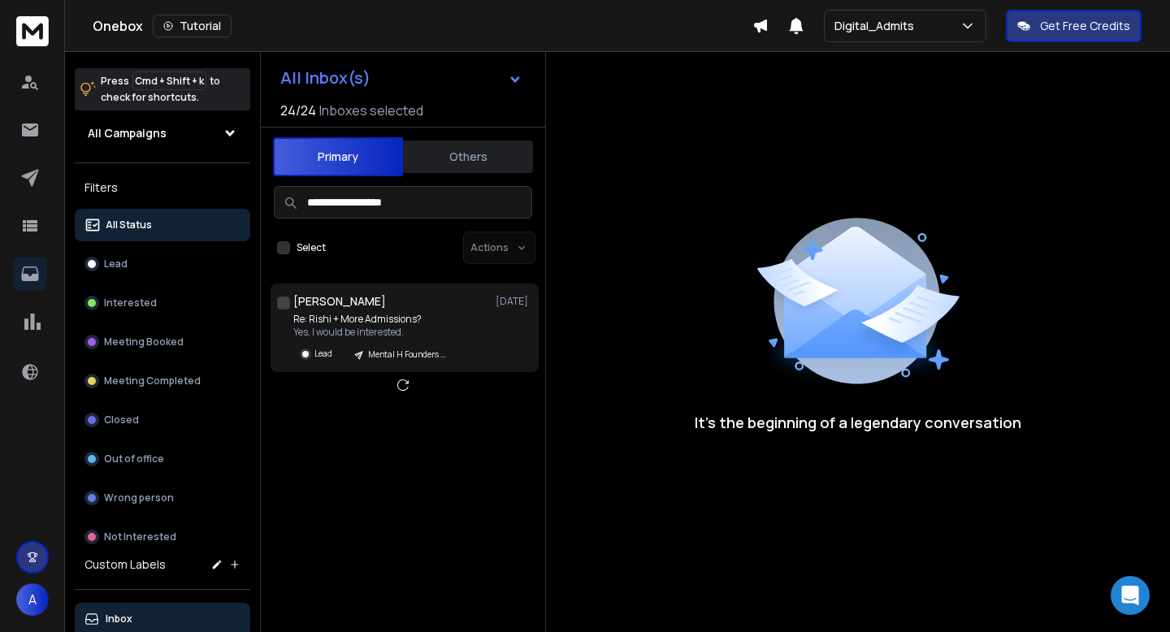
type input "**********"
click at [444, 319] on p "Re: Rishi + More Admissions?" at bounding box center [374, 319] width 163 height 13
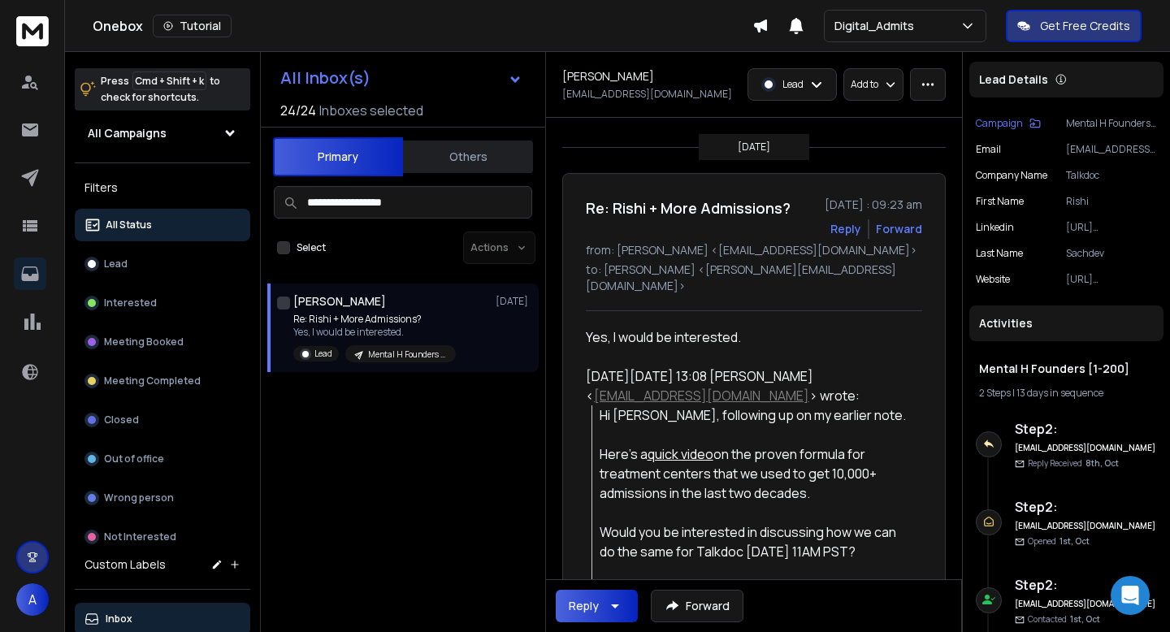
click at [582, 611] on div "Reply" at bounding box center [584, 606] width 30 height 16
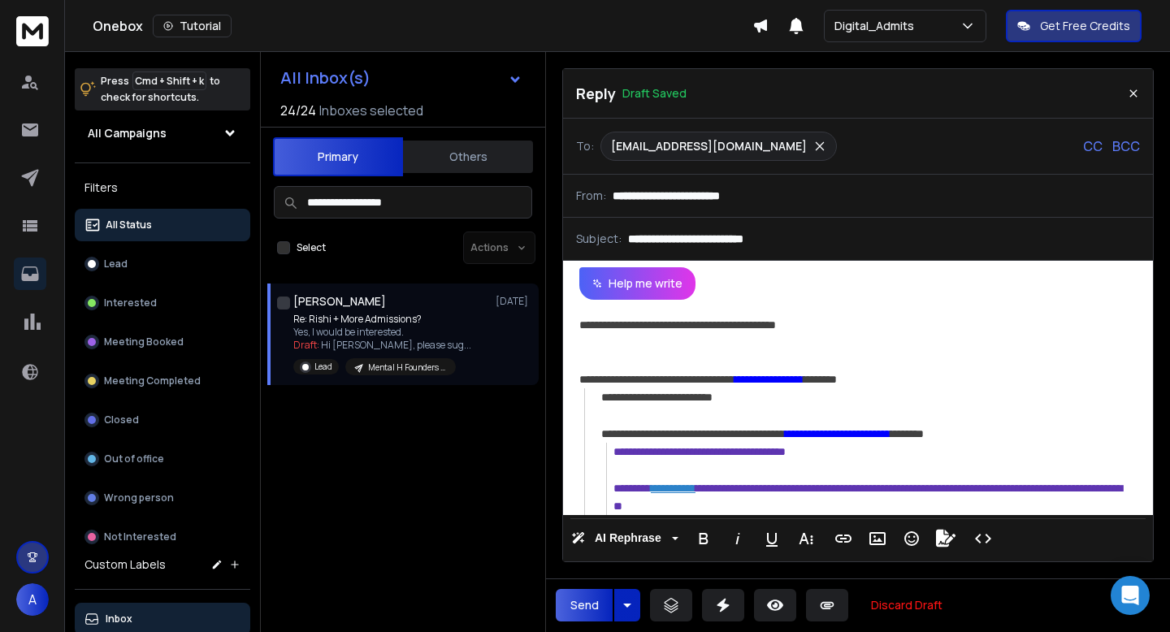
click at [626, 324] on div "**********" at bounding box center [856, 325] width 553 height 18
click at [731, 346] on div at bounding box center [859, 343] width 558 height 18
click at [830, 326] on div "**********" at bounding box center [856, 325] width 553 height 18
click at [662, 358] on div at bounding box center [859, 362] width 558 height 18
click at [588, 613] on button "Send" at bounding box center [584, 605] width 57 height 33
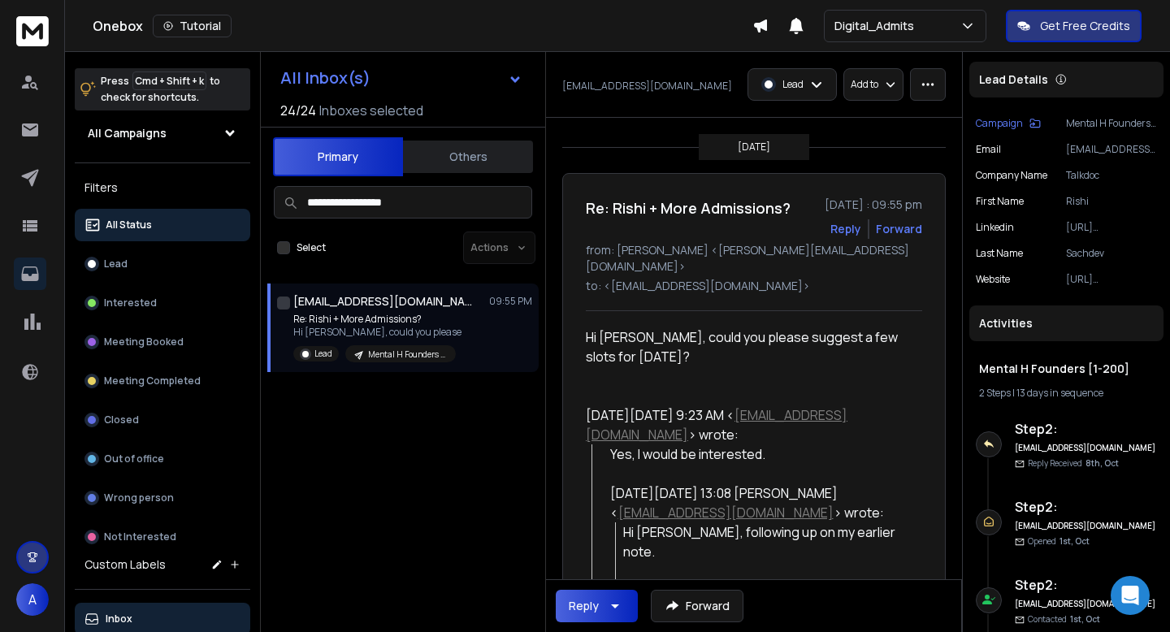
click at [421, 203] on input "**********" at bounding box center [403, 202] width 258 height 33
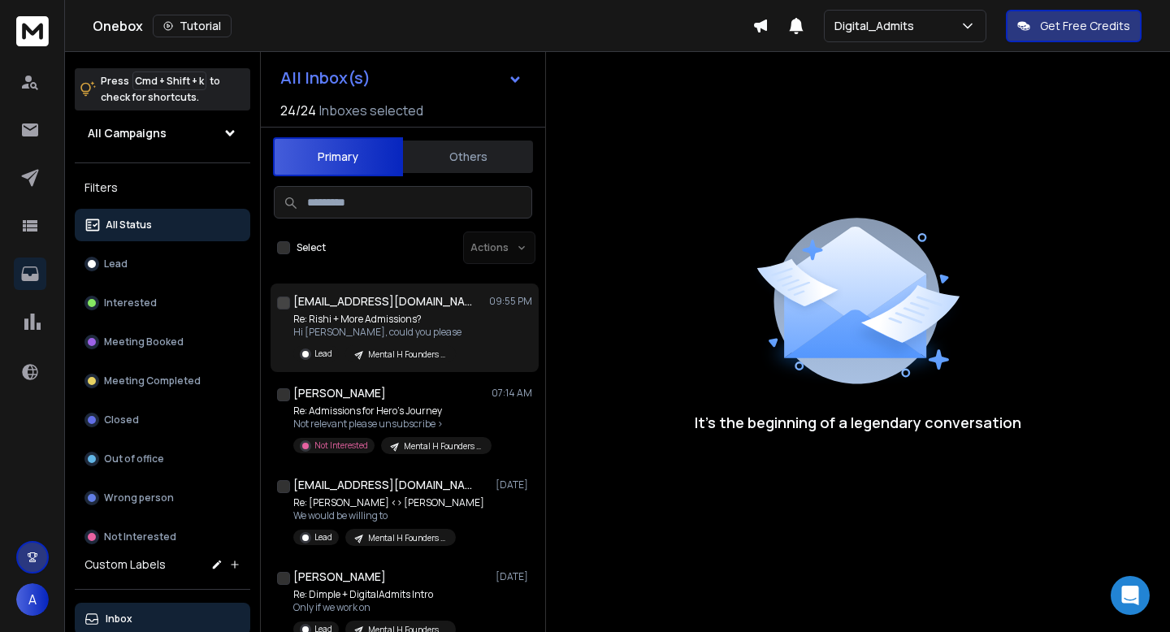
click at [415, 319] on p "Re: Rishi + More Admissions?" at bounding box center [377, 319] width 168 height 13
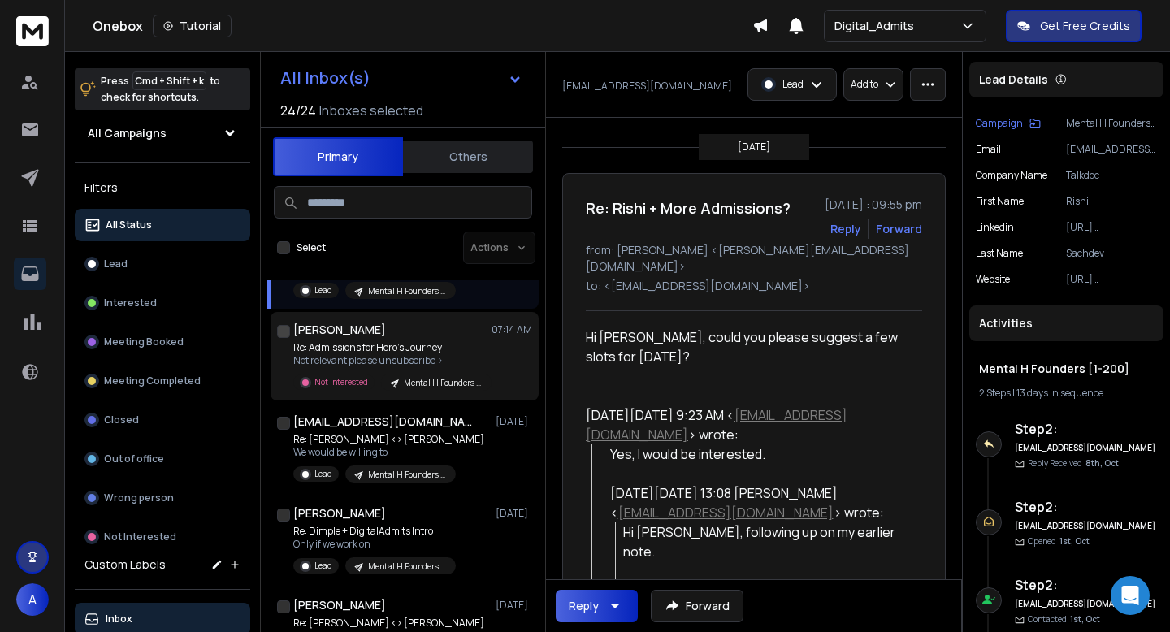
scroll to position [179, 0]
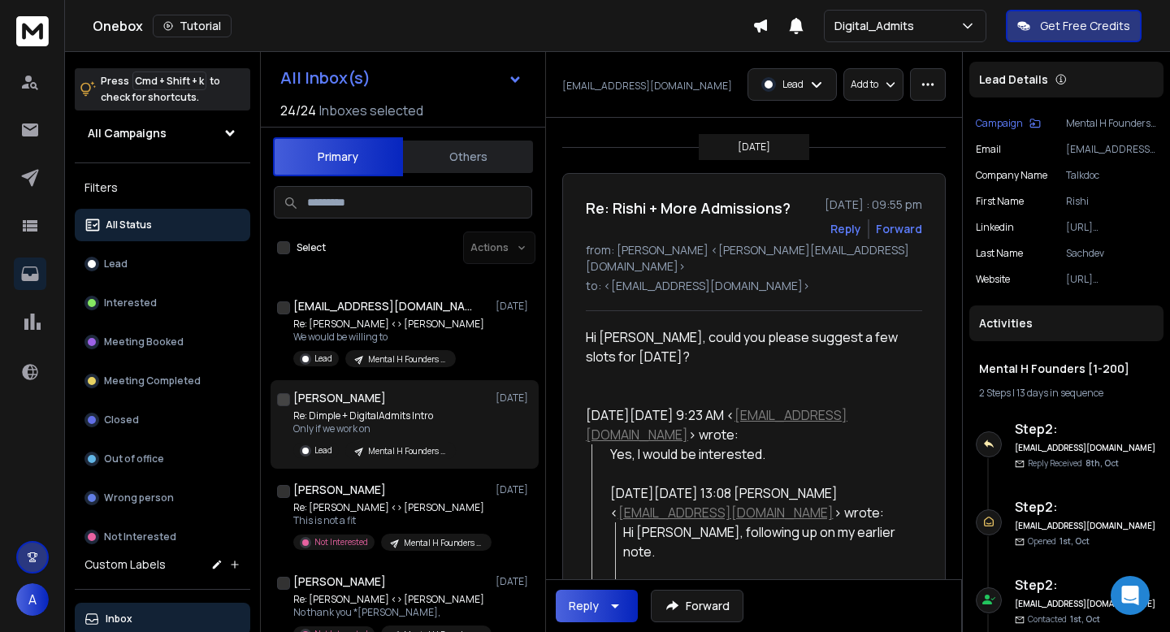
click at [420, 434] on p "Only if we work on" at bounding box center [374, 429] width 163 height 13
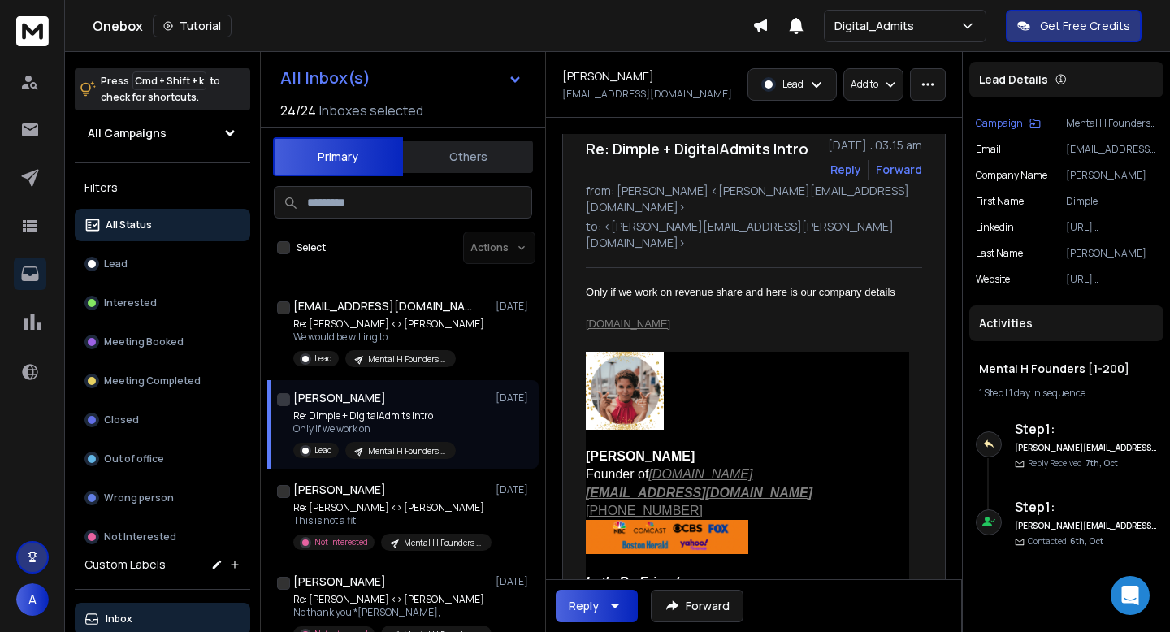
scroll to position [70, 0]
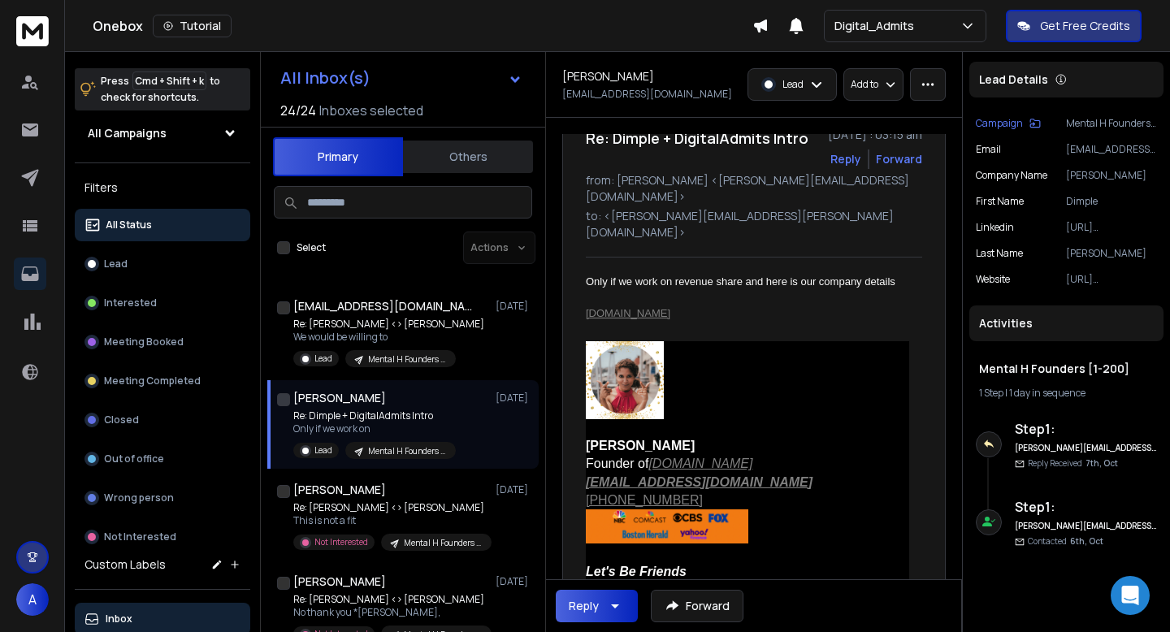
click at [585, 610] on div "Reply" at bounding box center [584, 606] width 30 height 16
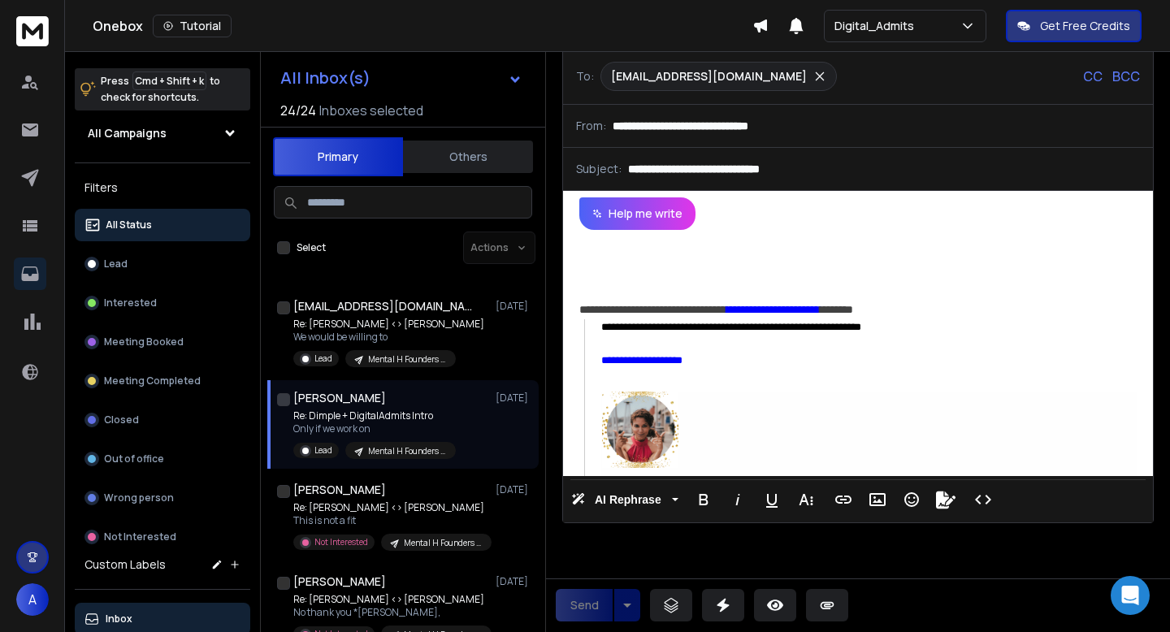
scroll to position [0, 0]
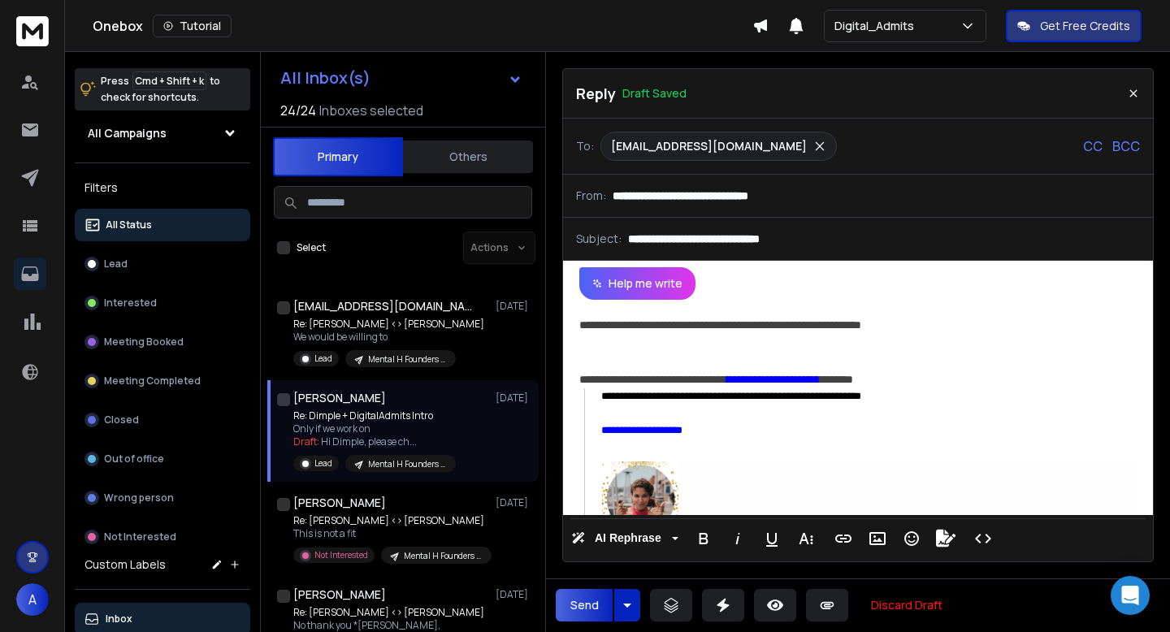
click at [801, 325] on div "**********" at bounding box center [856, 325] width 553 height 18
click at [931, 323] on div "**********" at bounding box center [856, 325] width 553 height 18
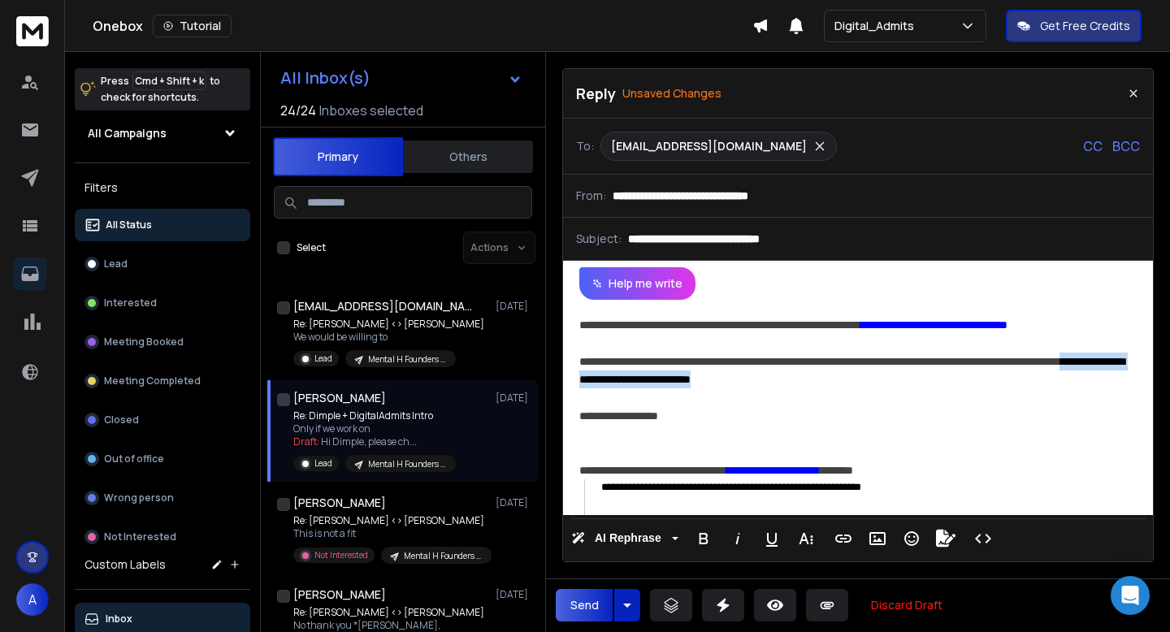
drag, startPoint x: 630, startPoint y: 377, endPoint x: 888, endPoint y: 375, distance: 258.5
click at [888, 375] on div "**********" at bounding box center [856, 371] width 553 height 37
click at [771, 416] on div "**********" at bounding box center [856, 416] width 553 height 18
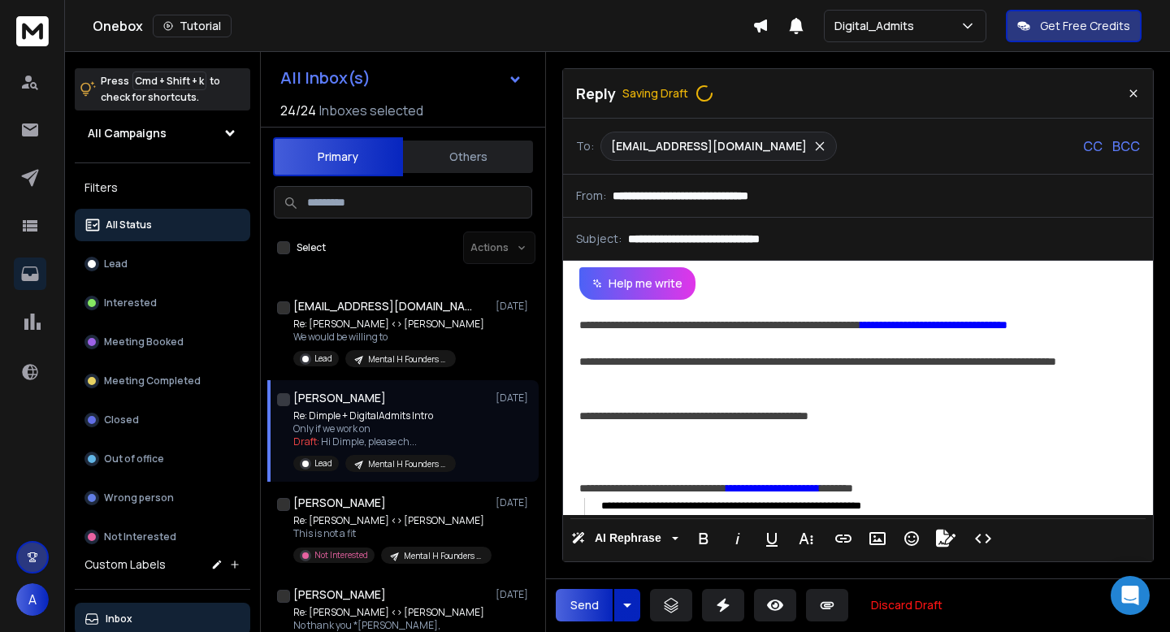
click at [726, 396] on div at bounding box center [859, 398] width 558 height 18
click at [644, 419] on div "**********" at bounding box center [856, 416] width 553 height 18
click at [667, 437] on div at bounding box center [859, 434] width 558 height 18
drag, startPoint x: 795, startPoint y: 417, endPoint x: 562, endPoint y: 407, distance: 233.5
click at [560, 410] on div "**********" at bounding box center [858, 409] width 624 height 714
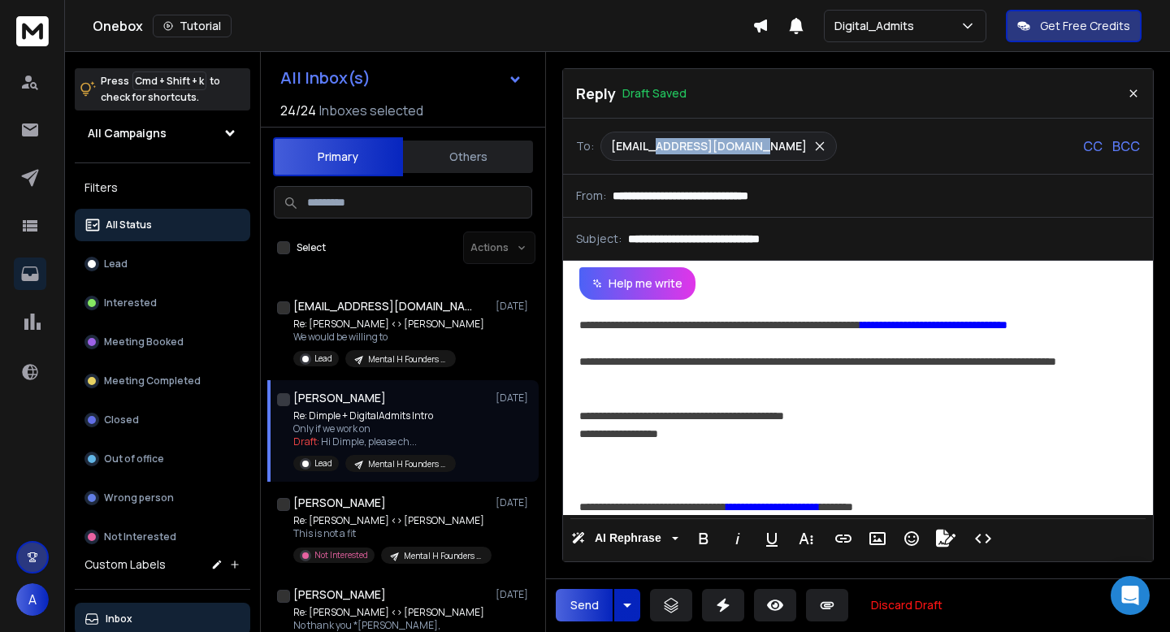
drag, startPoint x: 757, startPoint y: 145, endPoint x: 657, endPoint y: 144, distance: 100.0
click at [657, 144] on div "[EMAIL_ADDRESS][DOMAIN_NAME]" at bounding box center [719, 146] width 237 height 29
copy p "[DOMAIN_NAME]"
drag, startPoint x: 710, startPoint y: 436, endPoint x: 578, endPoint y: 413, distance: 133.8
click at [578, 413] on div "**********" at bounding box center [858, 407] width 590 height 215
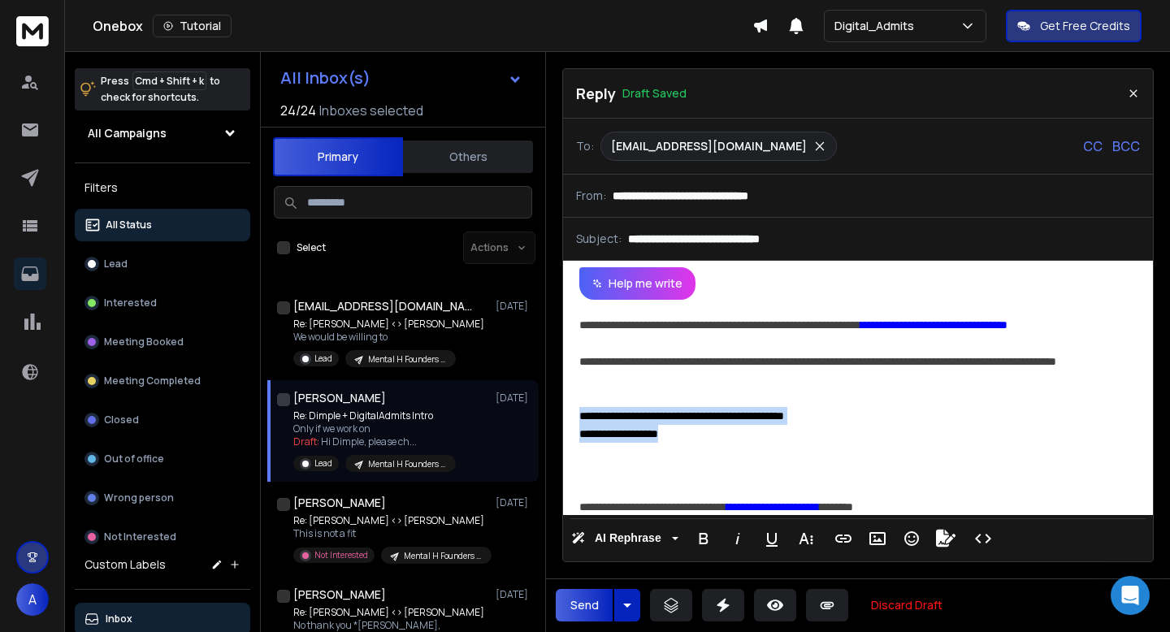
click at [580, 440] on div "**********" at bounding box center [856, 434] width 553 height 18
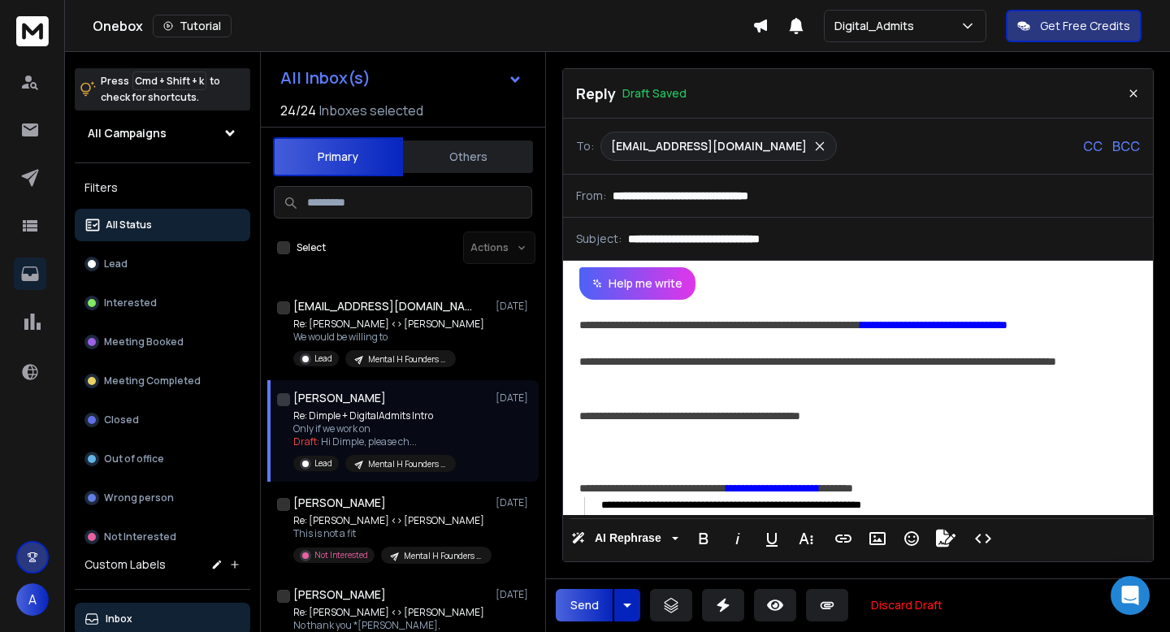
click at [817, 419] on div "**********" at bounding box center [856, 416] width 553 height 18
click at [811, 448] on div at bounding box center [859, 452] width 558 height 18
click at [781, 607] on icon at bounding box center [775, 605] width 16 height 11
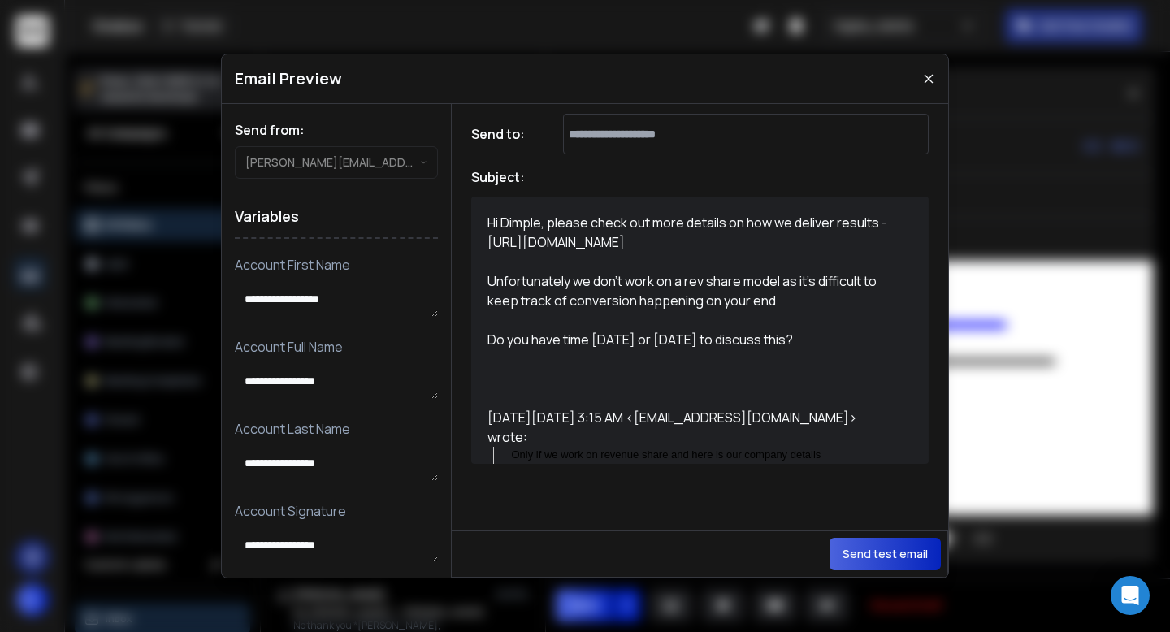
drag, startPoint x: 929, startPoint y: 76, endPoint x: 904, endPoint y: 97, distance: 32.4
click at [929, 76] on icon at bounding box center [929, 78] width 13 height 13
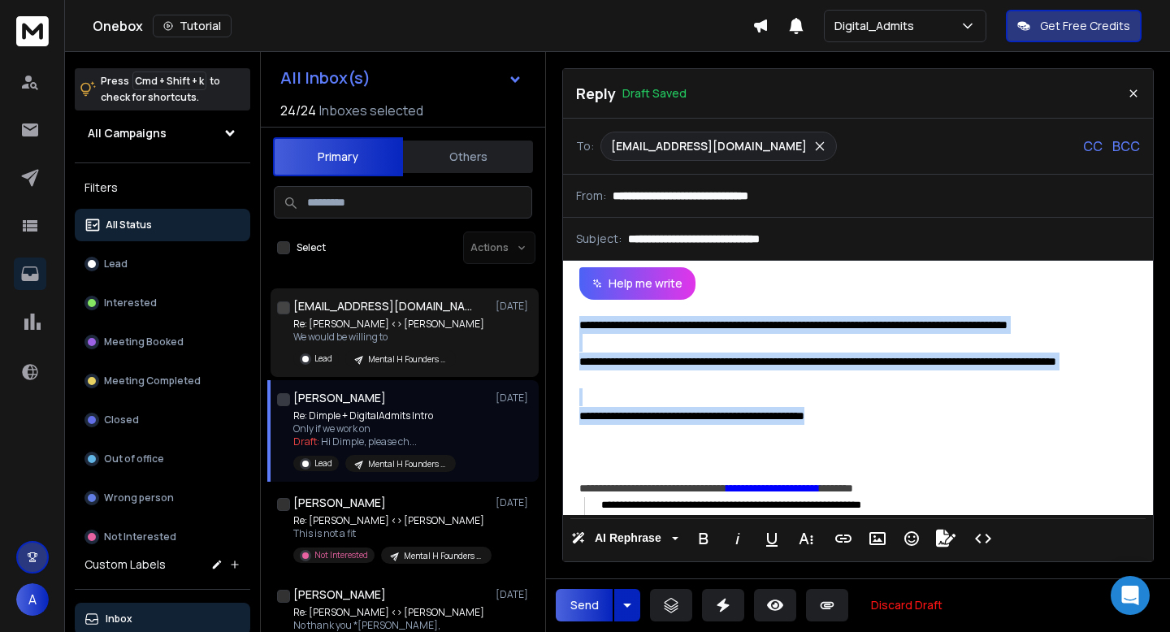
drag, startPoint x: 908, startPoint y: 419, endPoint x: 508, endPoint y: 325, distance: 410.9
click at [508, 325] on div "All Inbox(s) 24 / 24 Inboxes selected Primary Others Select Actions [EMAIL_ADDR…" at bounding box center [715, 368] width 910 height 632
copy div "**********"
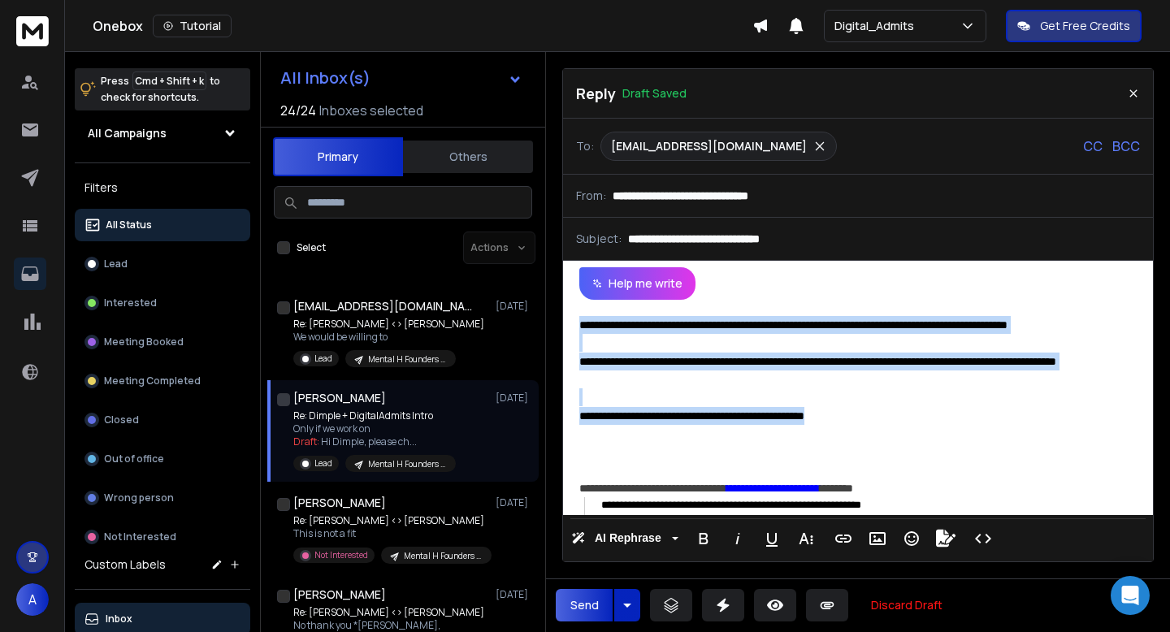
click at [708, 392] on div at bounding box center [856, 398] width 553 height 18
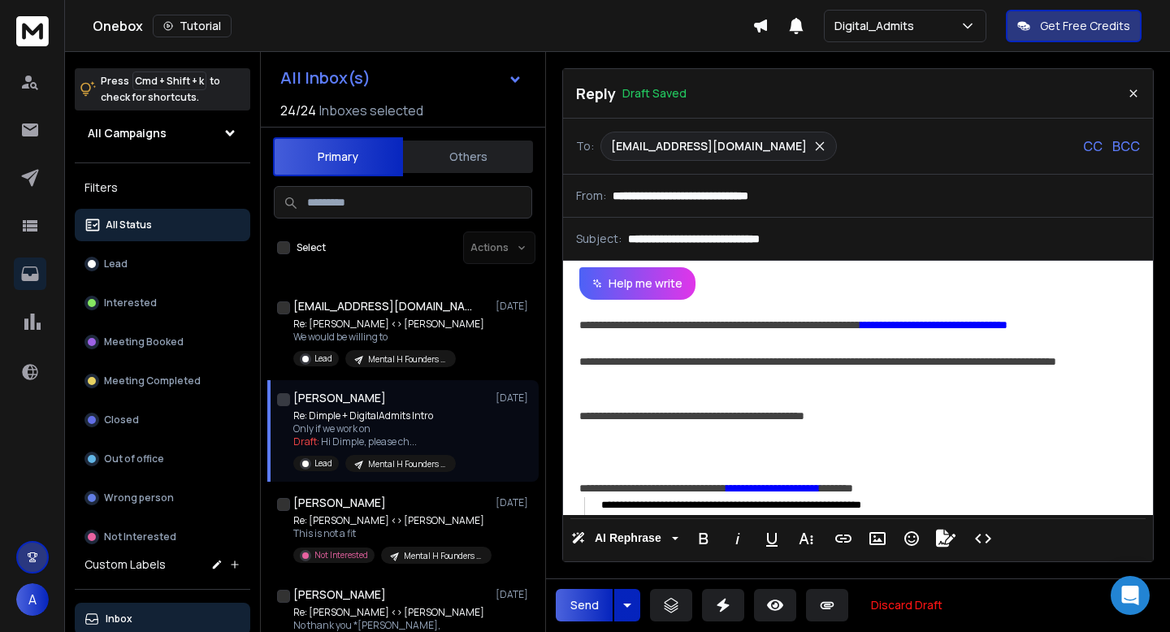
click at [577, 609] on button "Send" at bounding box center [584, 605] width 57 height 33
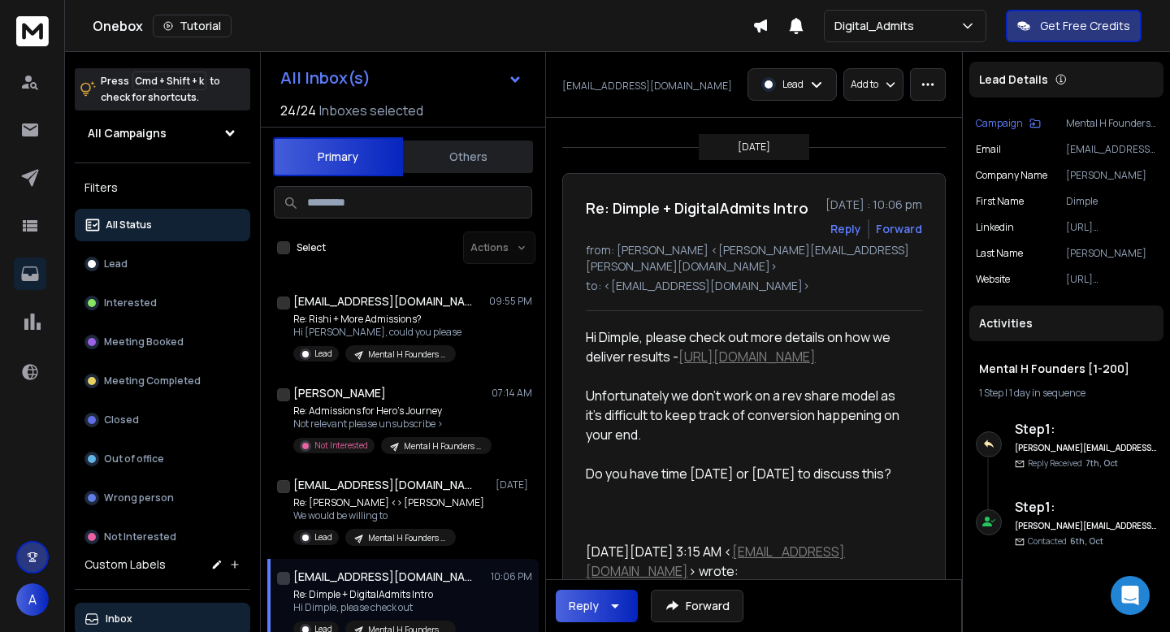
click at [365, 198] on input at bounding box center [403, 202] width 258 height 33
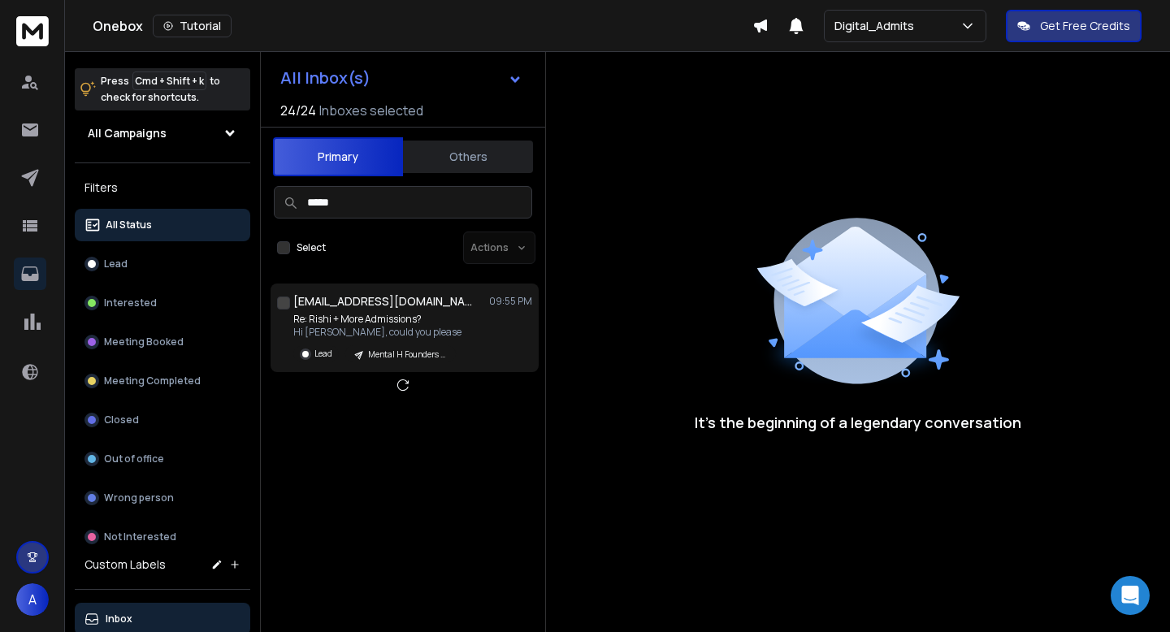
type input "*****"
click at [432, 315] on p "Re: Rishi + More Admissions?" at bounding box center [377, 319] width 168 height 13
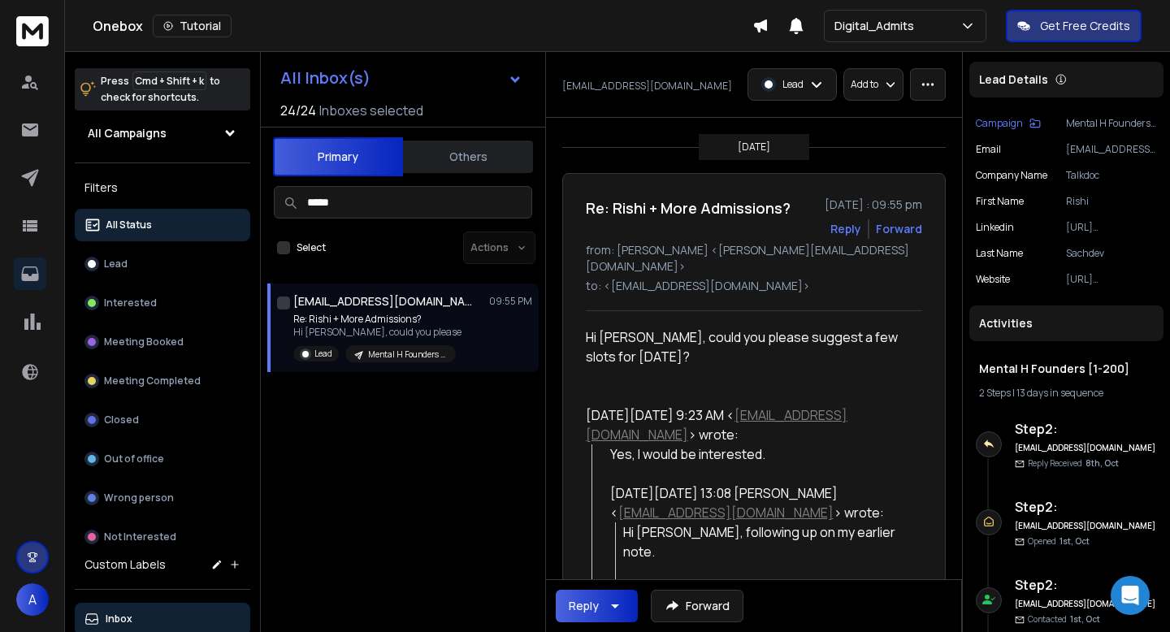
click at [416, 211] on input "*****" at bounding box center [403, 202] width 258 height 33
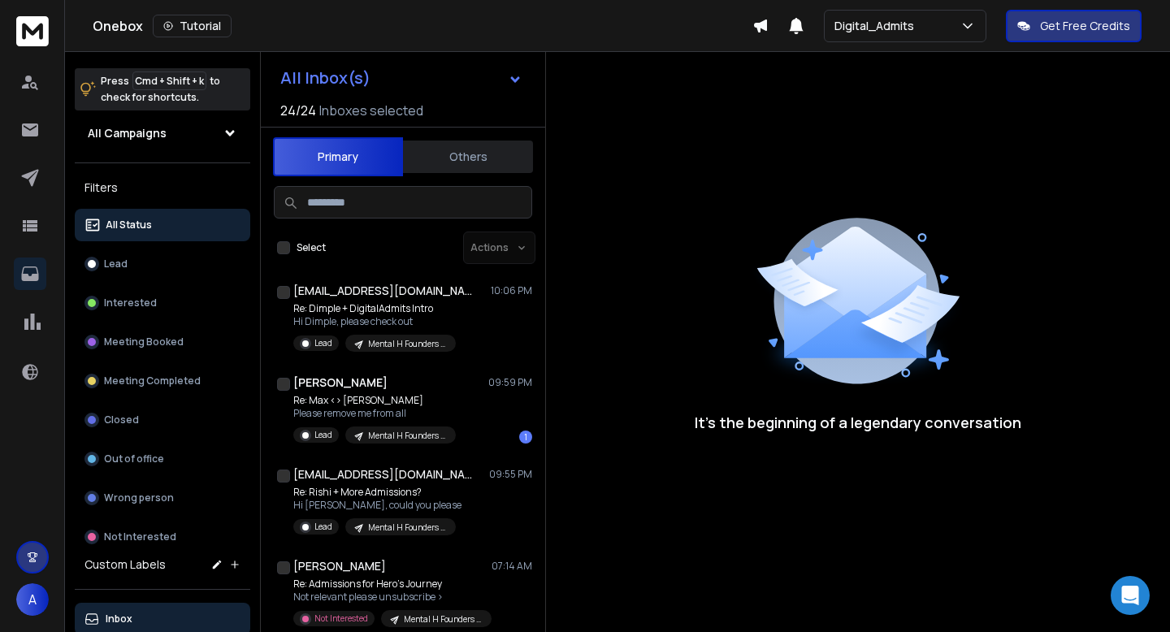
scroll to position [12, 0]
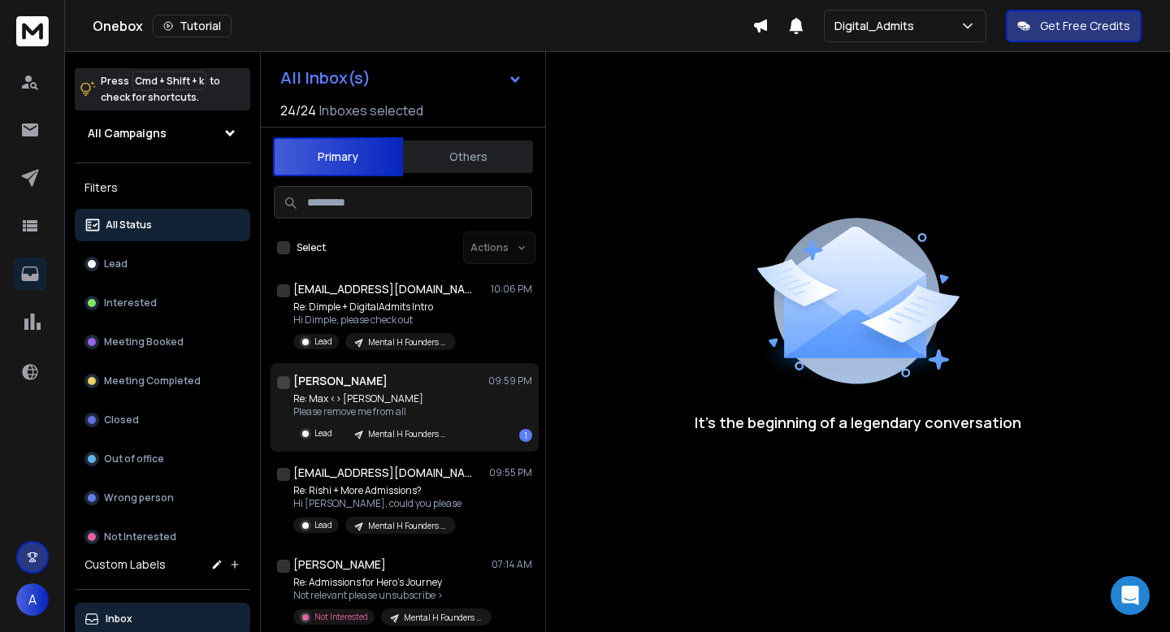
click at [445, 411] on p "Please remove me from all" at bounding box center [374, 412] width 163 height 13
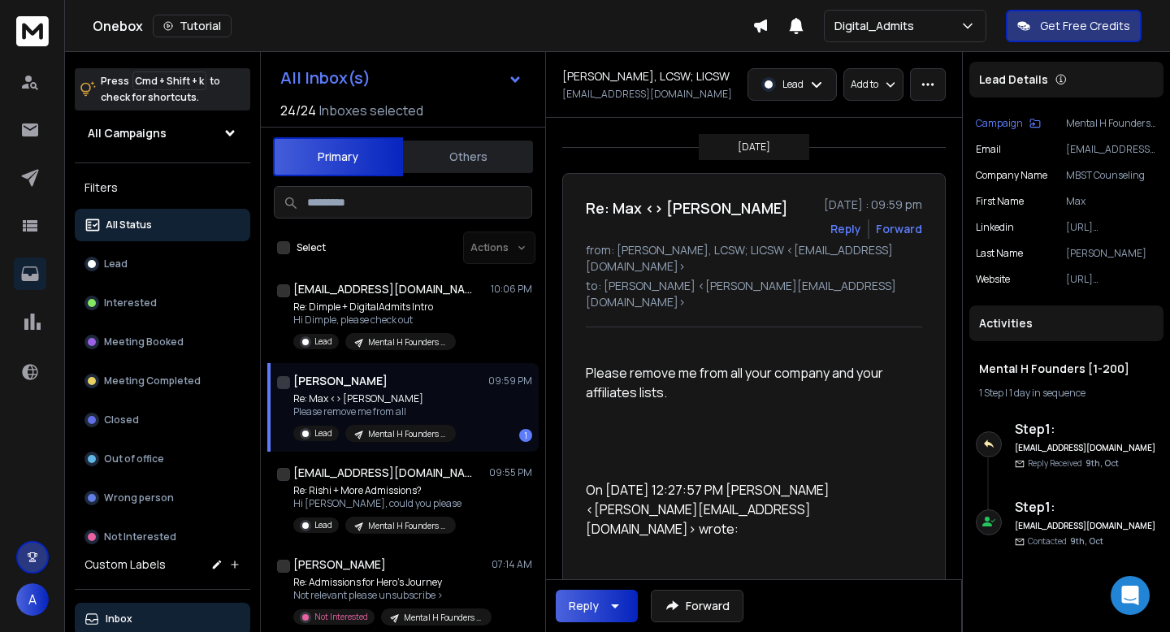
click at [810, 87] on icon at bounding box center [816, 84] width 13 height 13
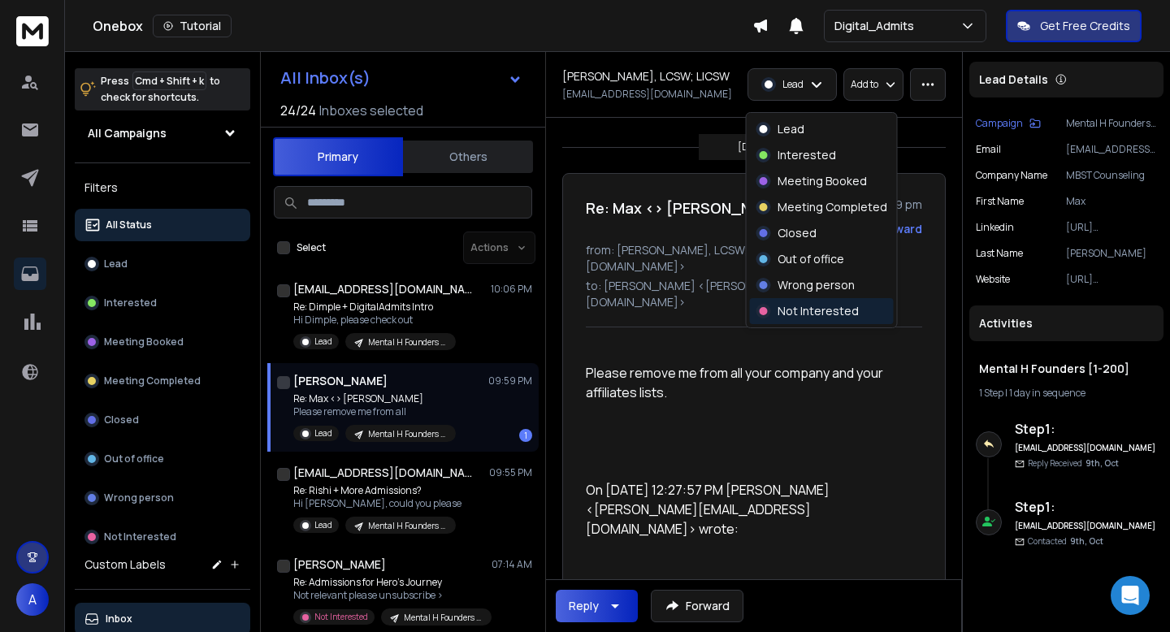
click at [800, 316] on p "Not Interested" at bounding box center [818, 311] width 81 height 16
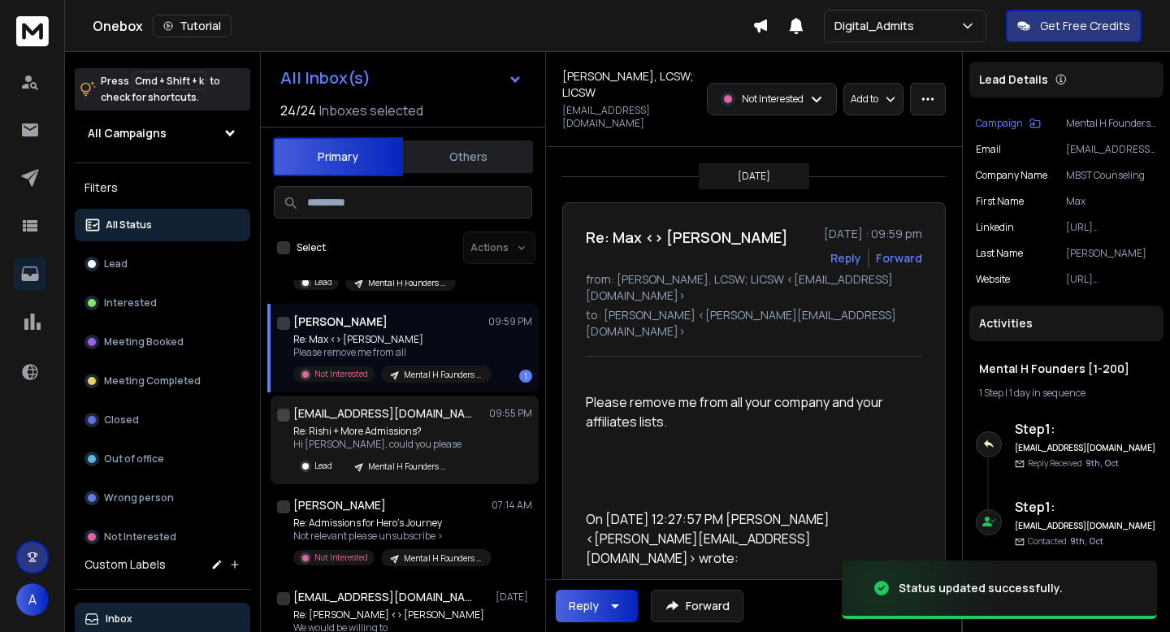
click at [359, 445] on p "Hi [PERSON_NAME], could you please" at bounding box center [377, 444] width 168 height 13
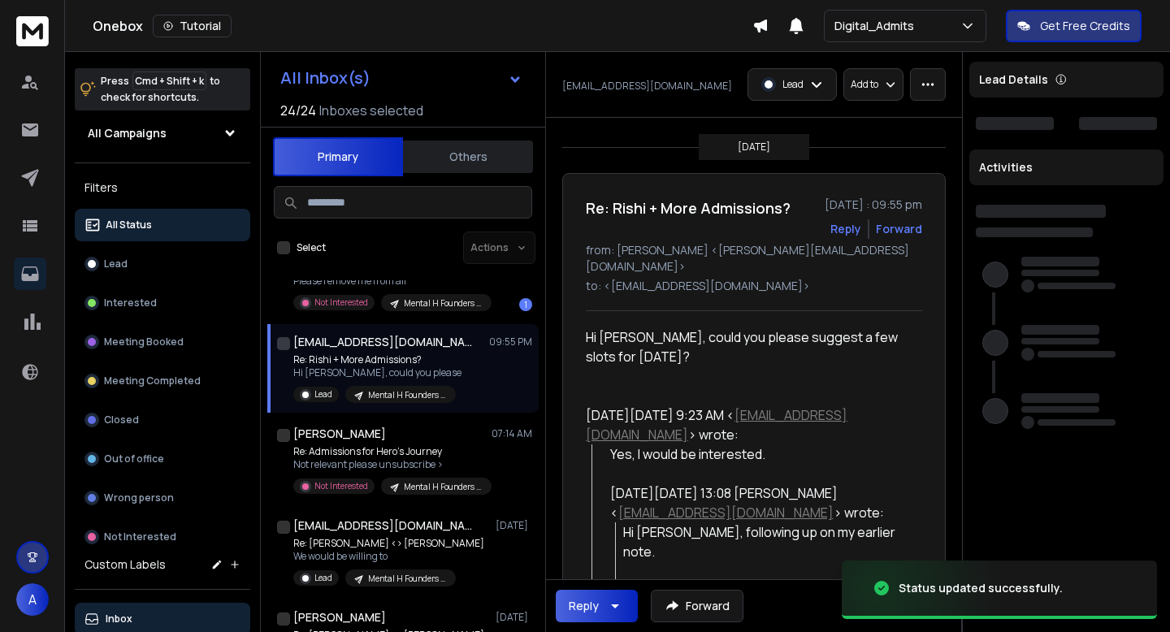
scroll to position [292, 0]
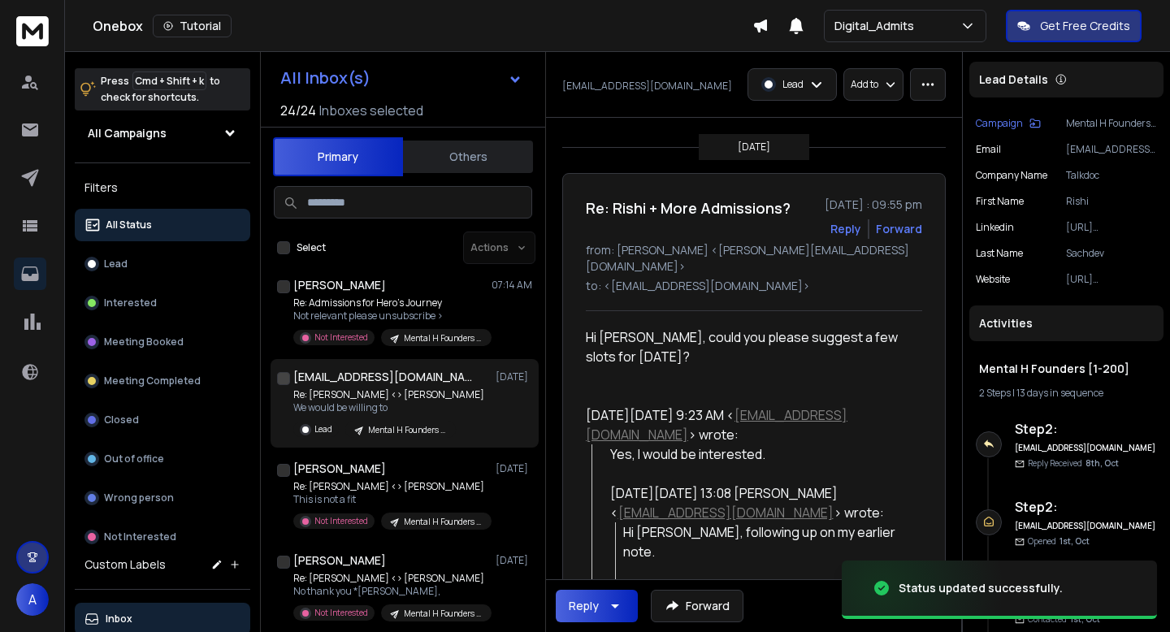
click at [376, 410] on p "We would be willing to" at bounding box center [388, 408] width 191 height 13
